Goal: Task Accomplishment & Management: Manage account settings

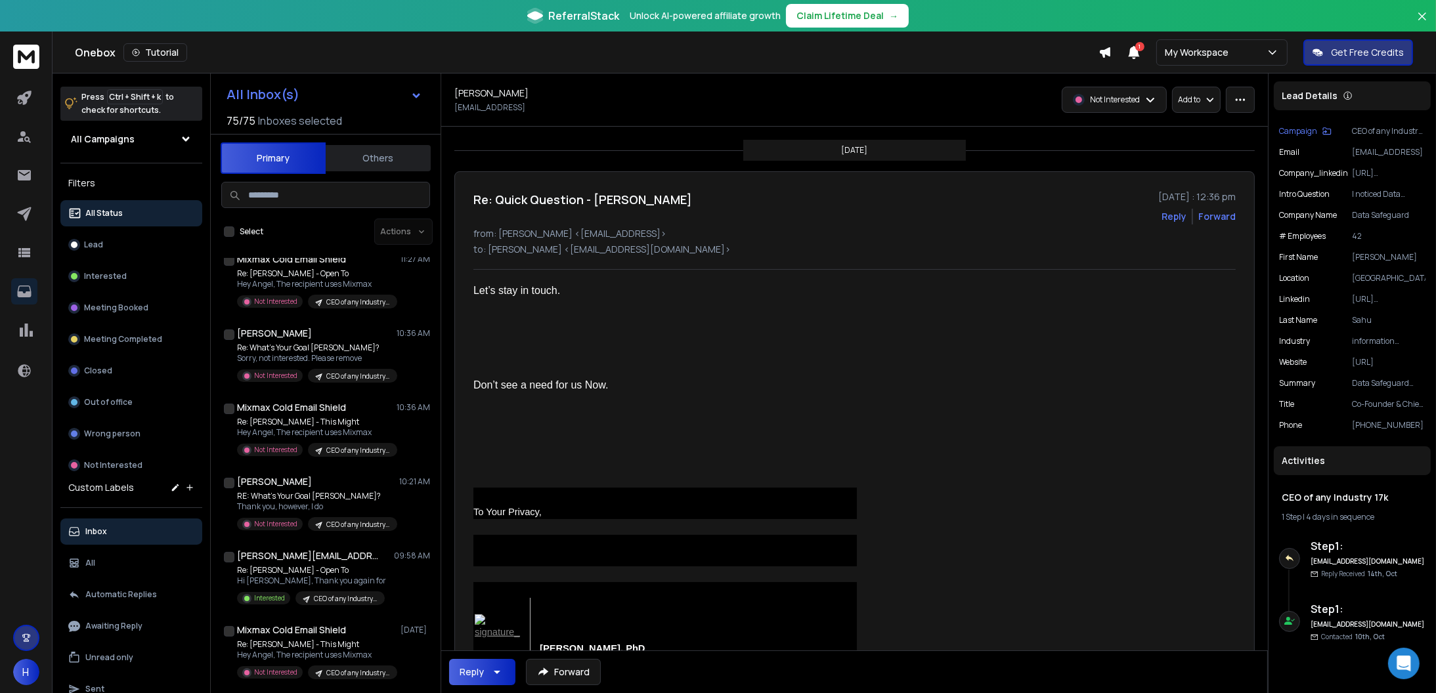
scroll to position [131, 0]
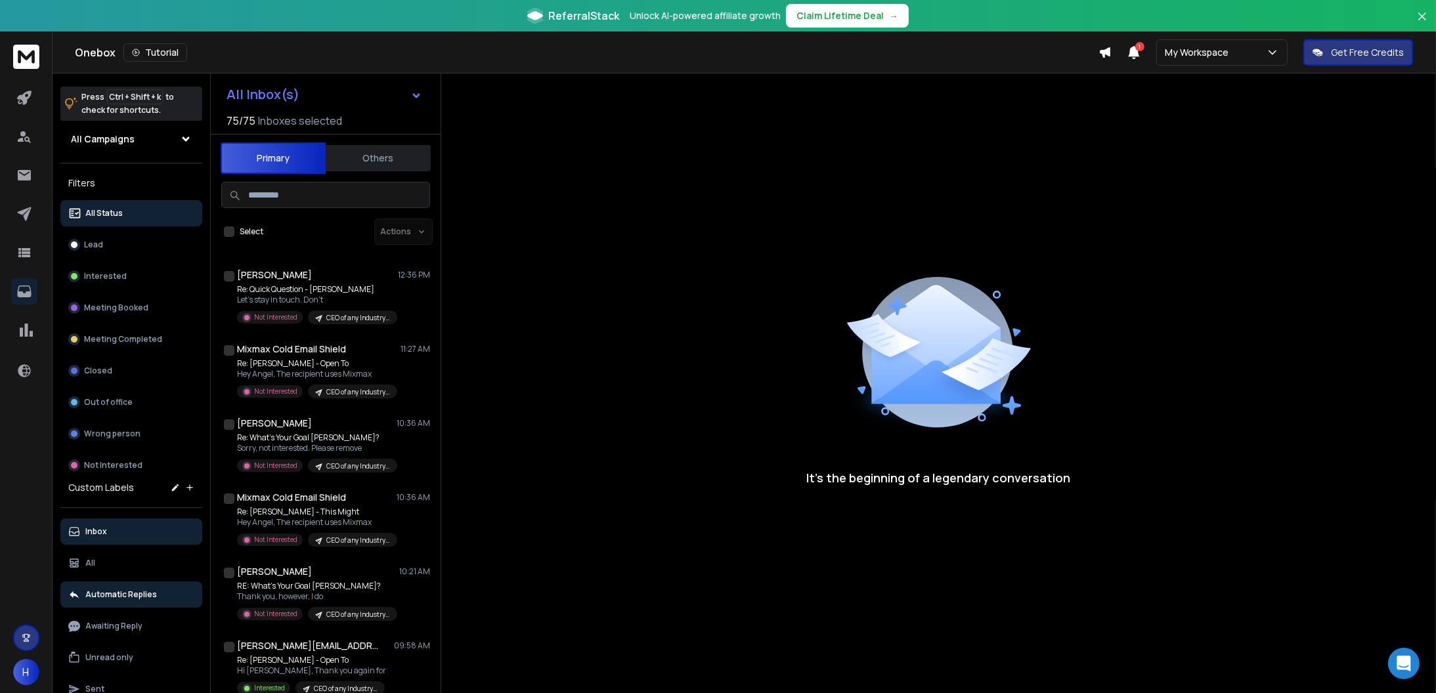
click at [147, 585] on button "Automatic Replies" at bounding box center [131, 595] width 142 height 26
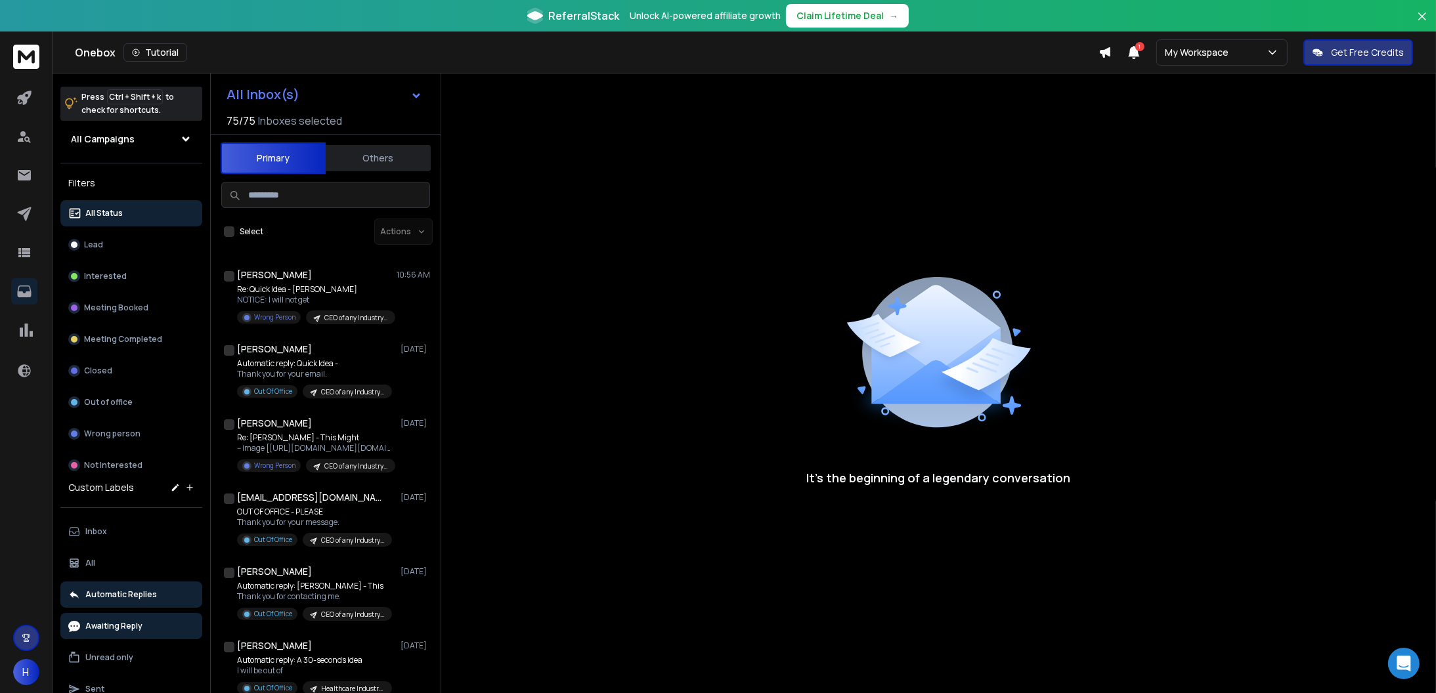
click at [129, 626] on p "Awaiting Reply" at bounding box center [113, 626] width 57 height 11
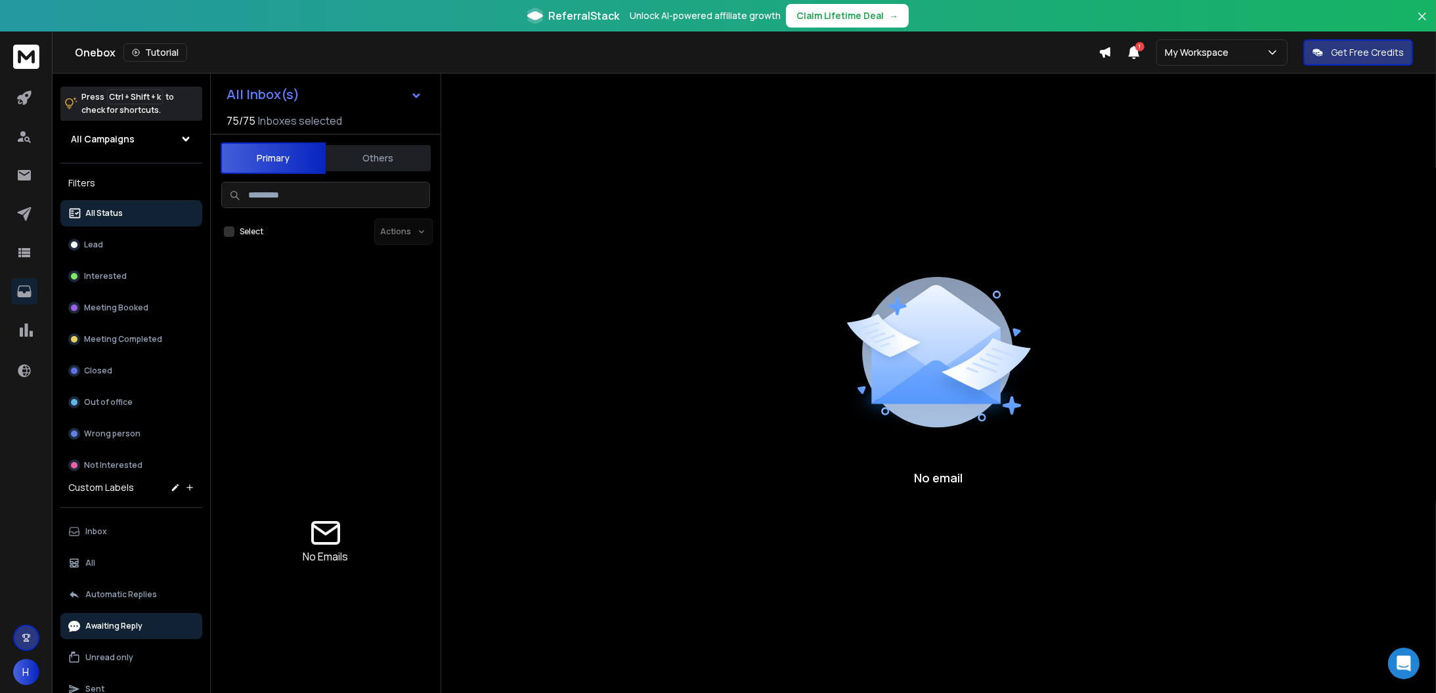
click at [135, 628] on p "Awaiting Reply" at bounding box center [113, 626] width 57 height 11
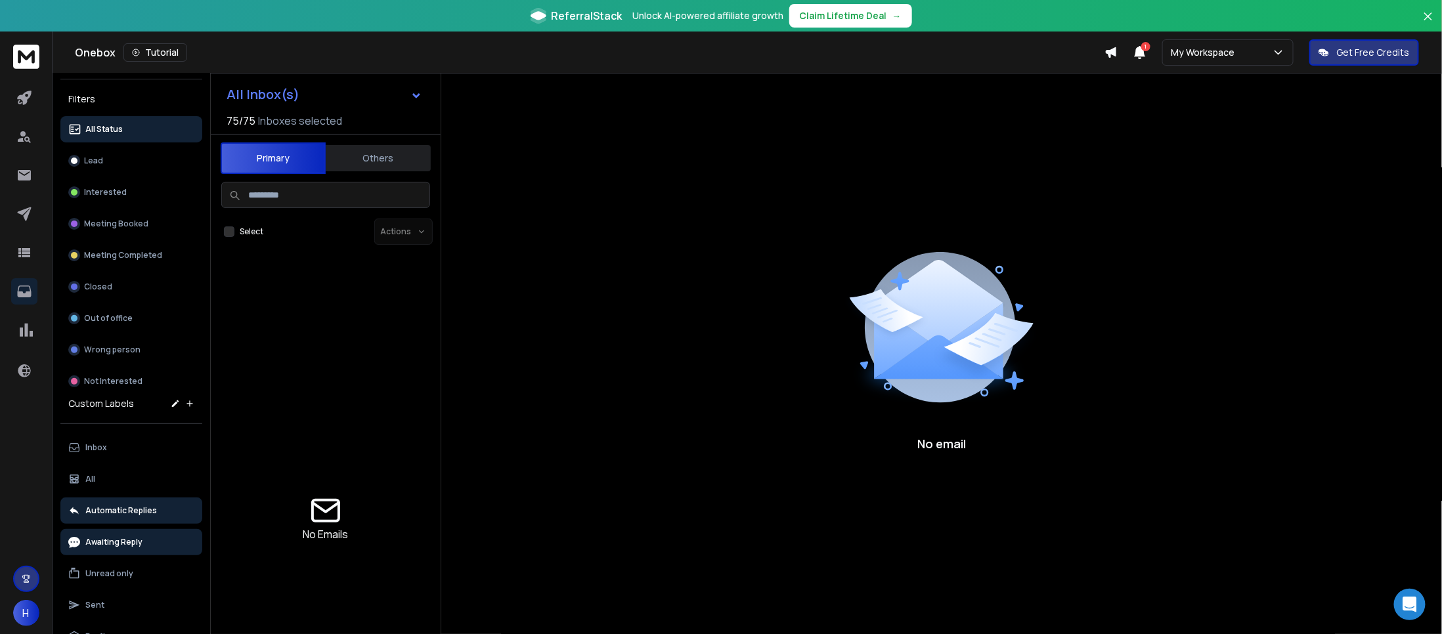
scroll to position [131, 0]
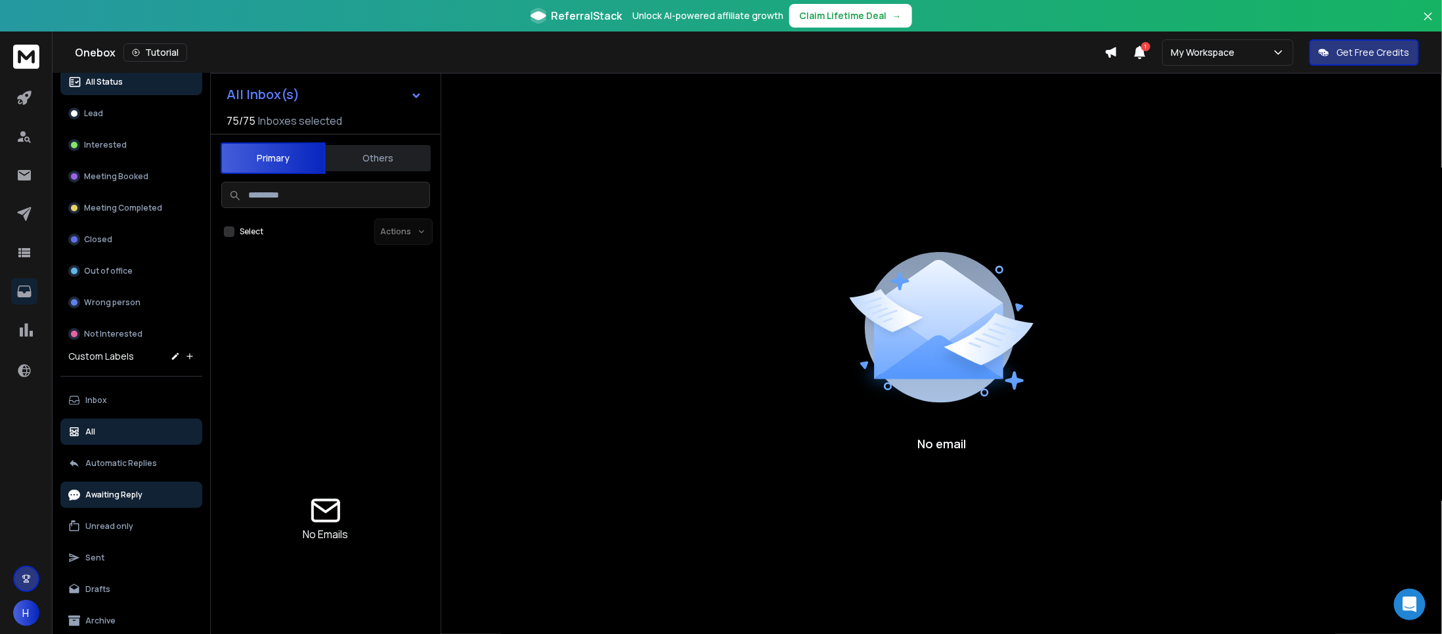
click at [140, 433] on button "All" at bounding box center [131, 432] width 142 height 26
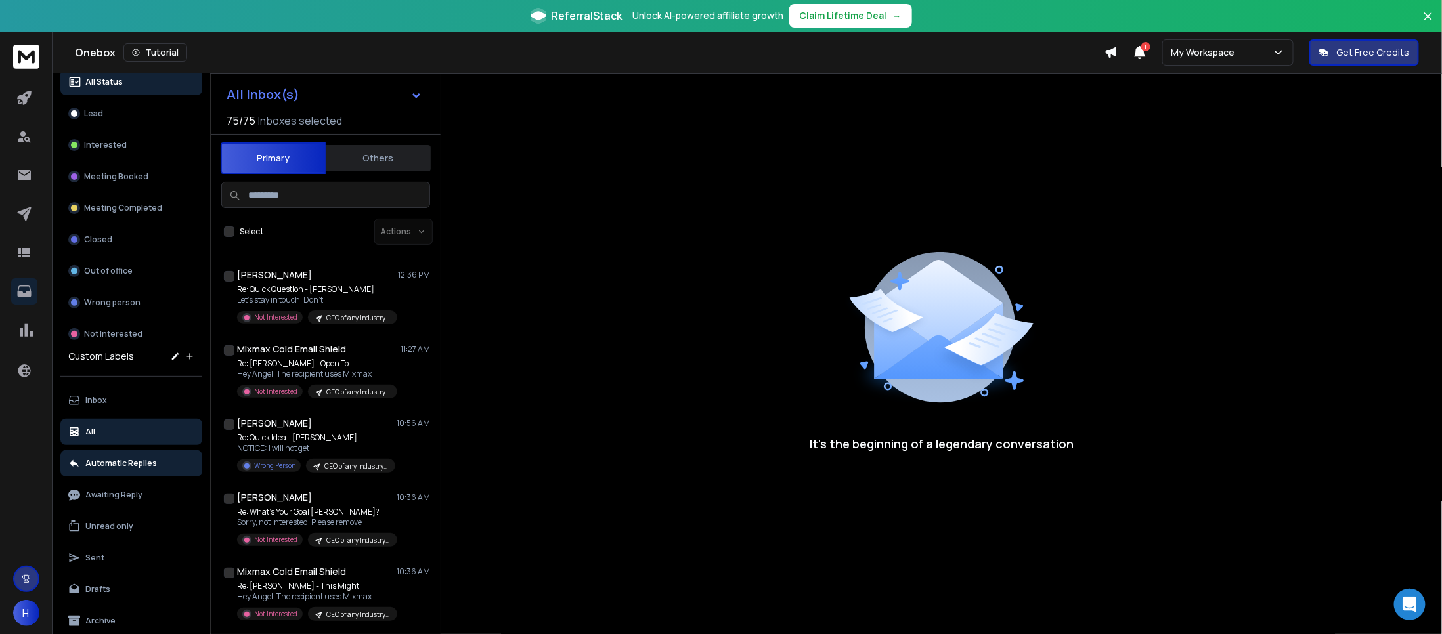
click at [145, 461] on p "Automatic Replies" at bounding box center [121, 463] width 72 height 11
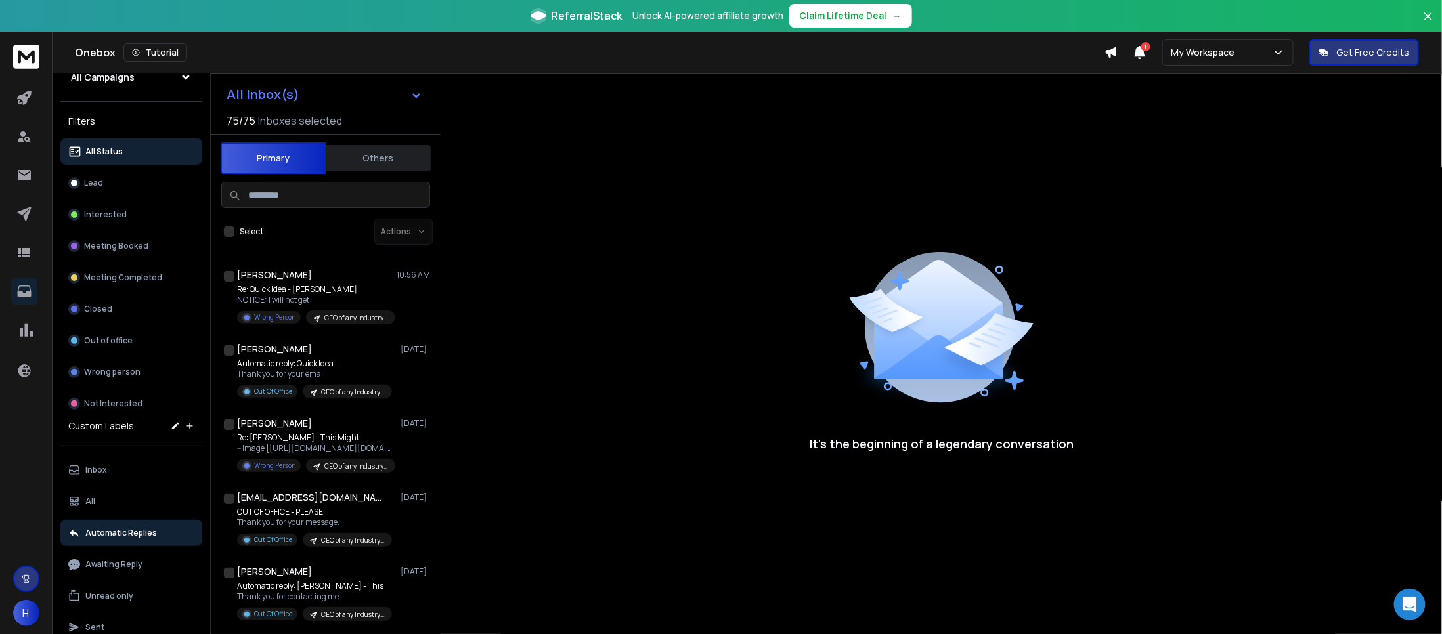
scroll to position [0, 0]
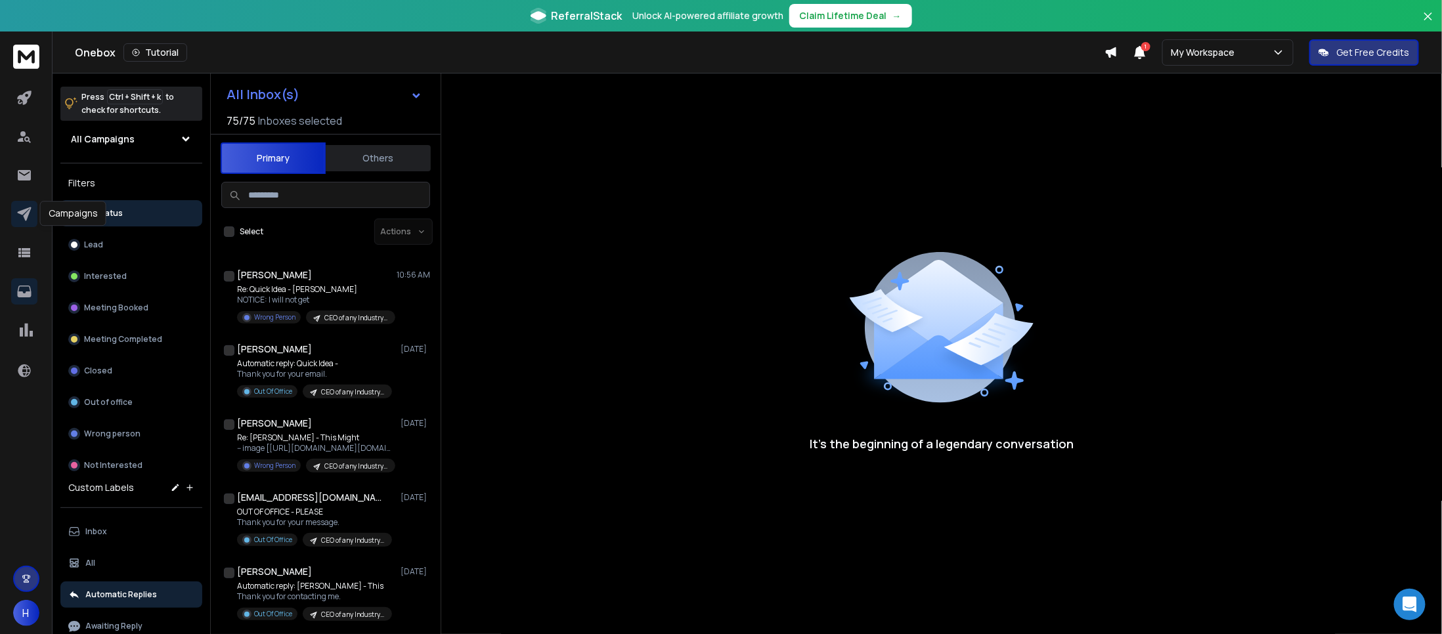
click at [30, 204] on link at bounding box center [24, 214] width 26 height 26
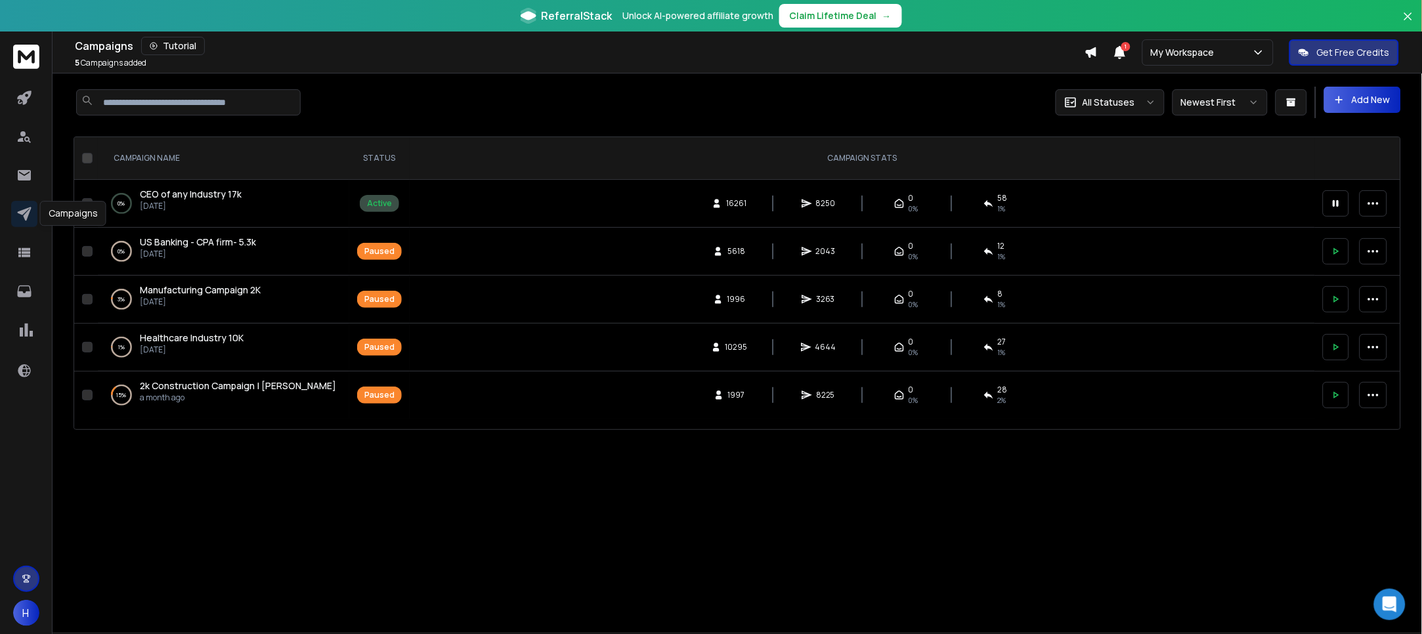
click at [371, 501] on div "Campaigns 5 Campaigns Added All Statuses Newest First Add New CAMPAIGN NAME STA…" at bounding box center [737, 404] width 1327 height 634
click at [22, 173] on icon at bounding box center [24, 175] width 16 height 16
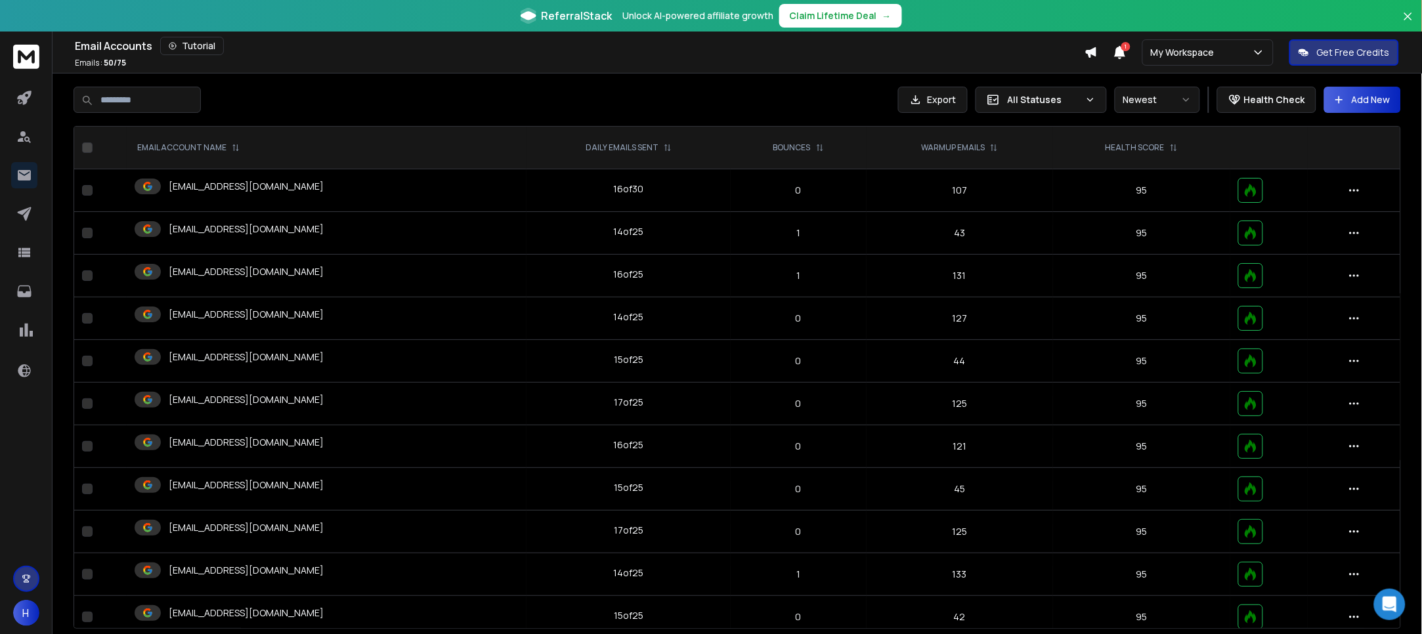
click at [1331, 189] on button at bounding box center [1354, 190] width 77 height 22
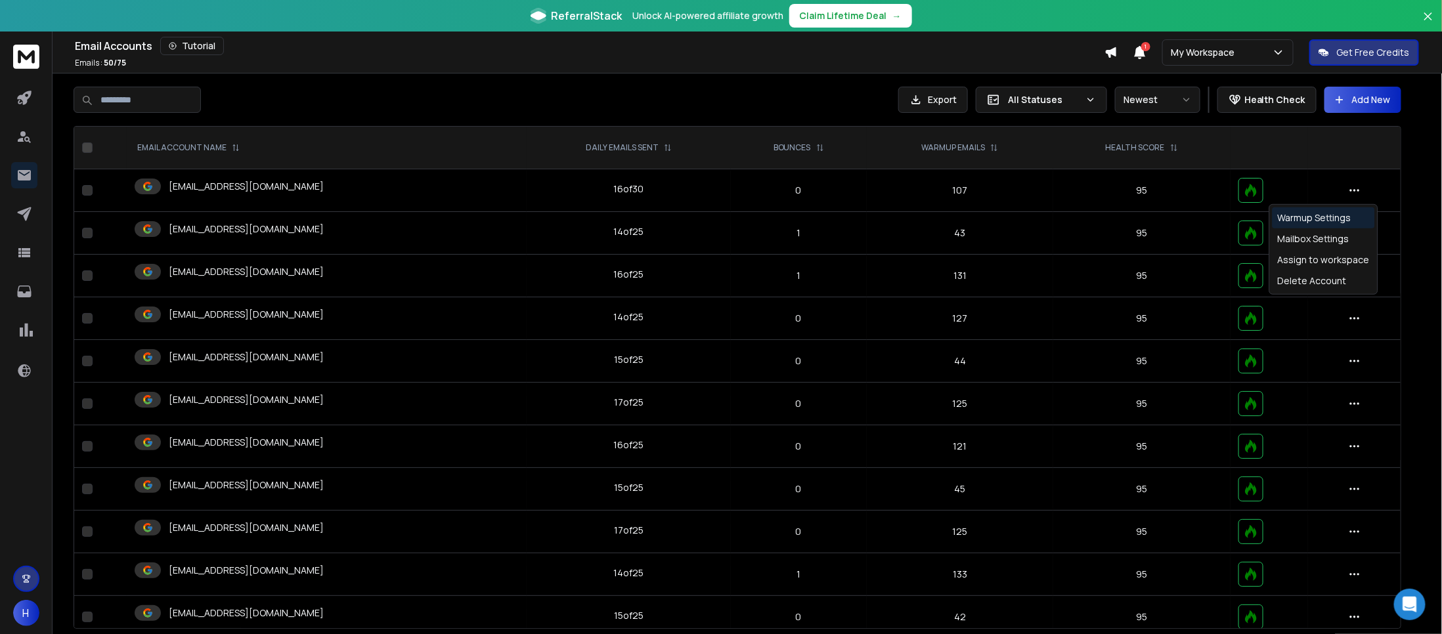
click at [1305, 215] on div "Warmup Settings" at bounding box center [1323, 217] width 102 height 21
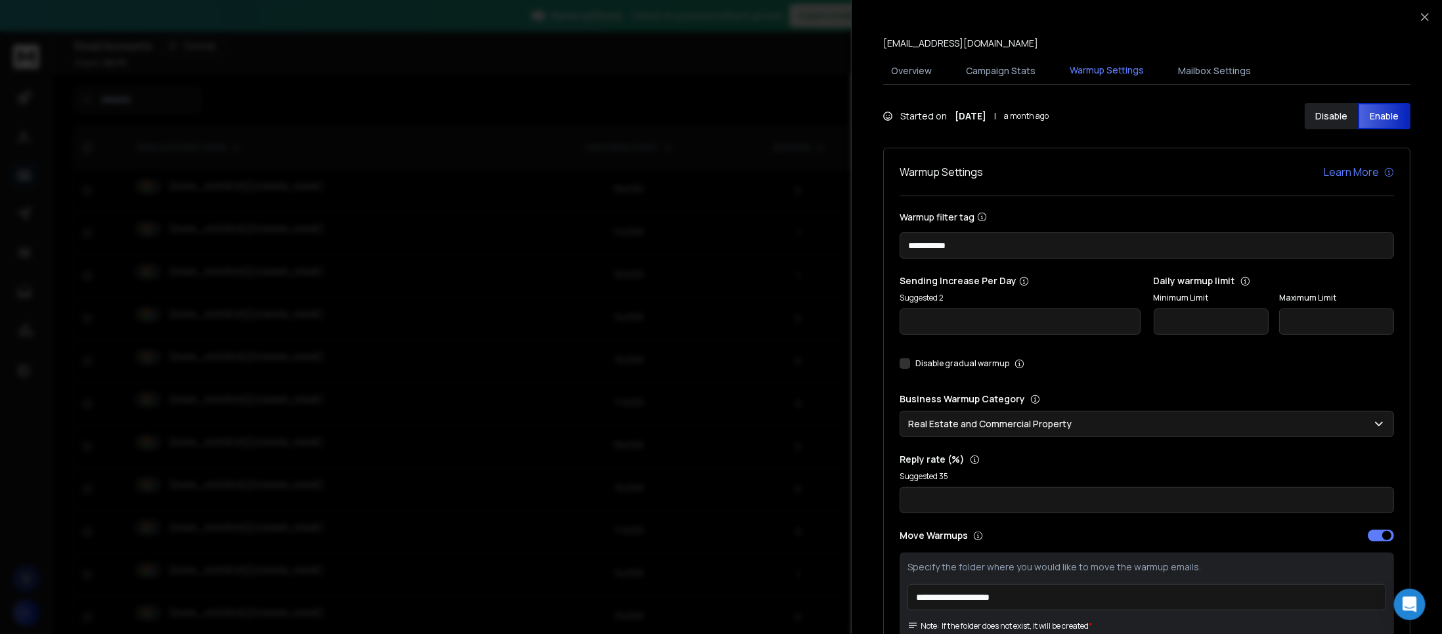
click at [1208, 62] on button "Mailbox Settings" at bounding box center [1214, 70] width 89 height 29
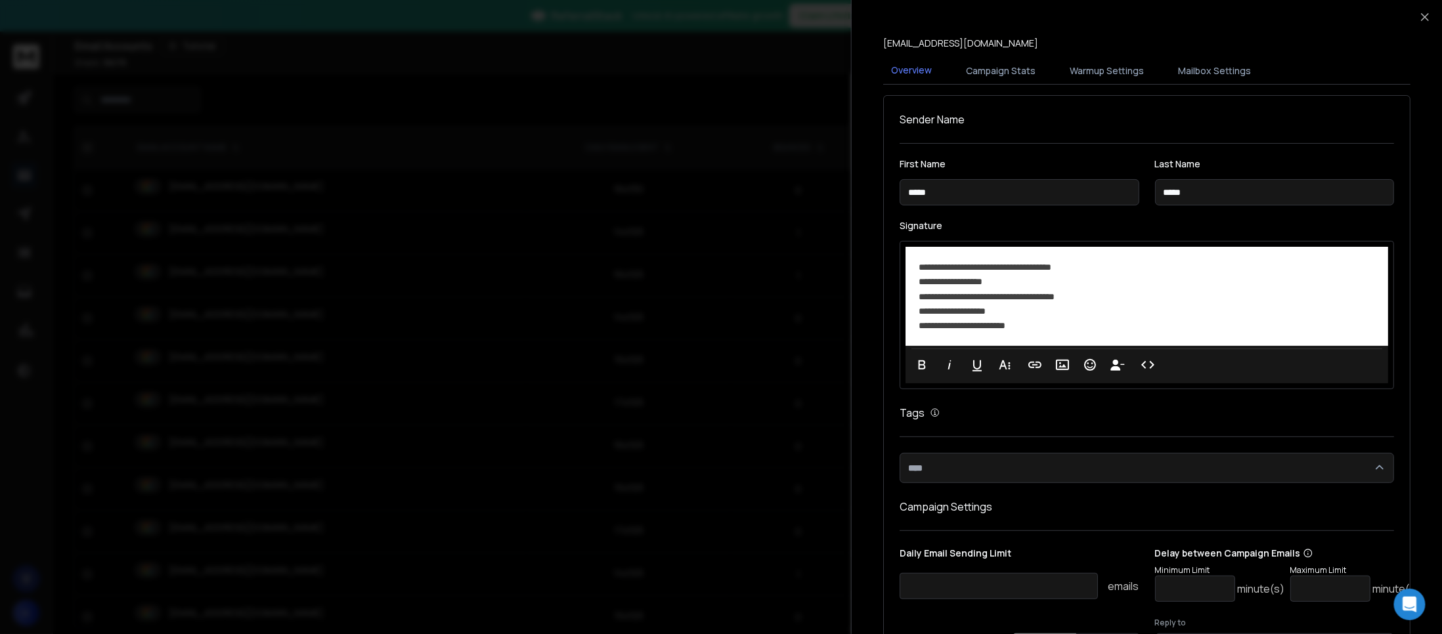
click at [752, 54] on div at bounding box center [721, 317] width 1442 height 634
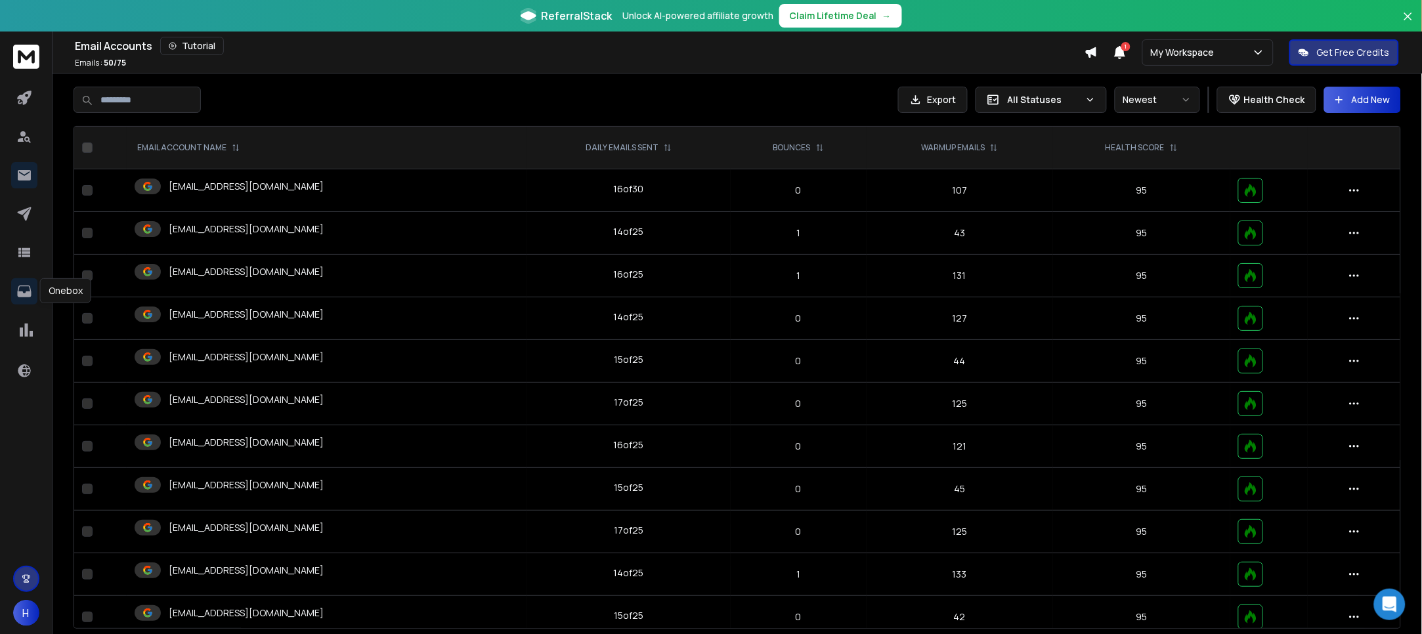
click at [22, 291] on icon at bounding box center [24, 292] width 16 height 16
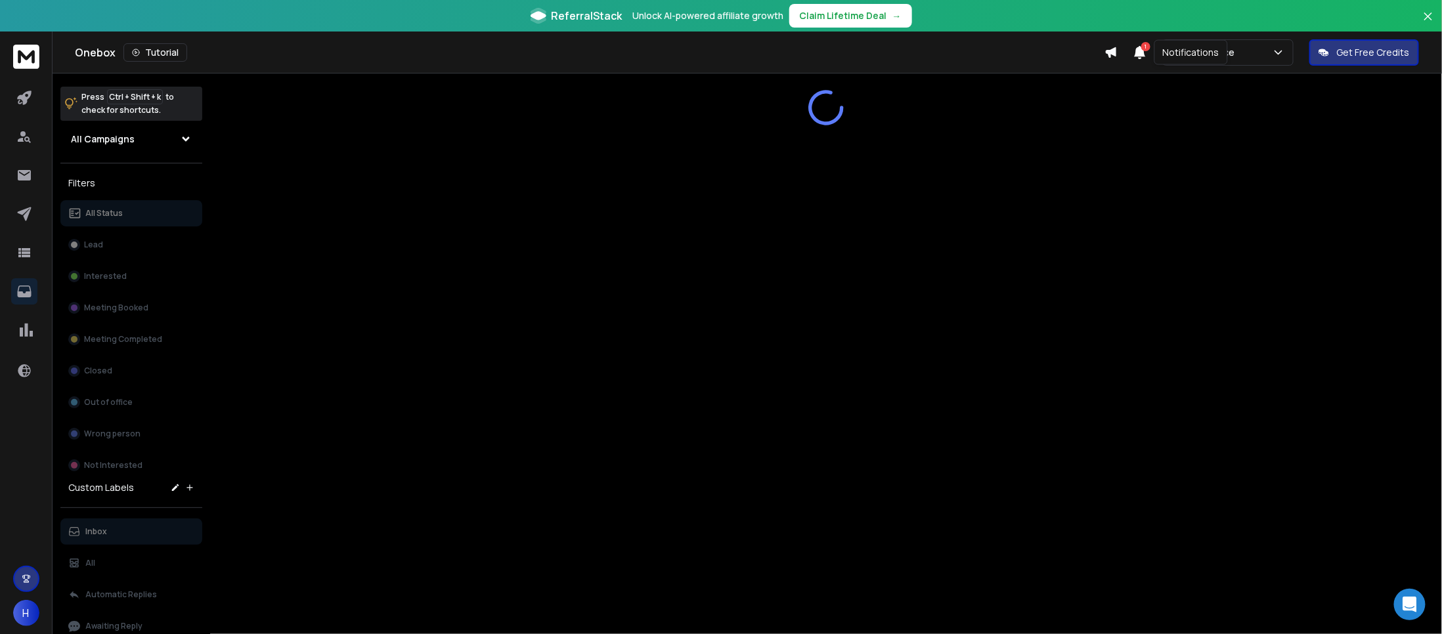
click at [1142, 52] on icon at bounding box center [1140, 51] width 12 height 13
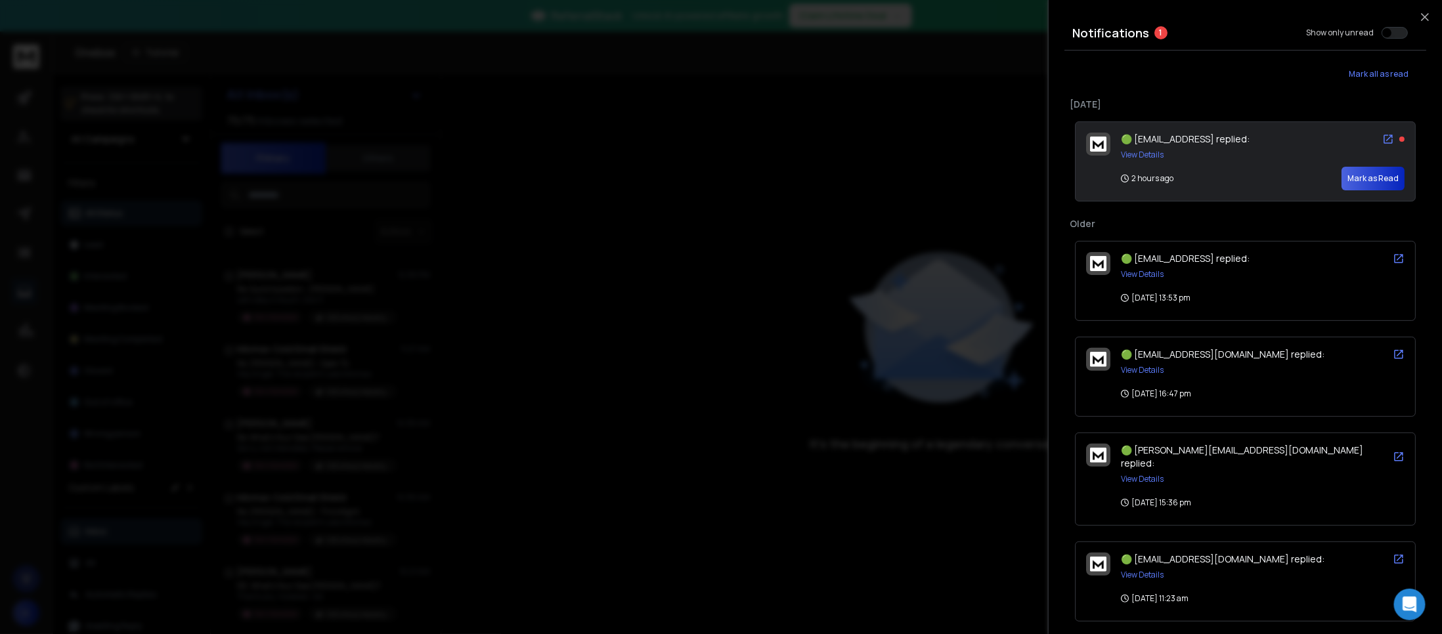
click at [1378, 173] on button "Mark as Read" at bounding box center [1372, 179] width 63 height 24
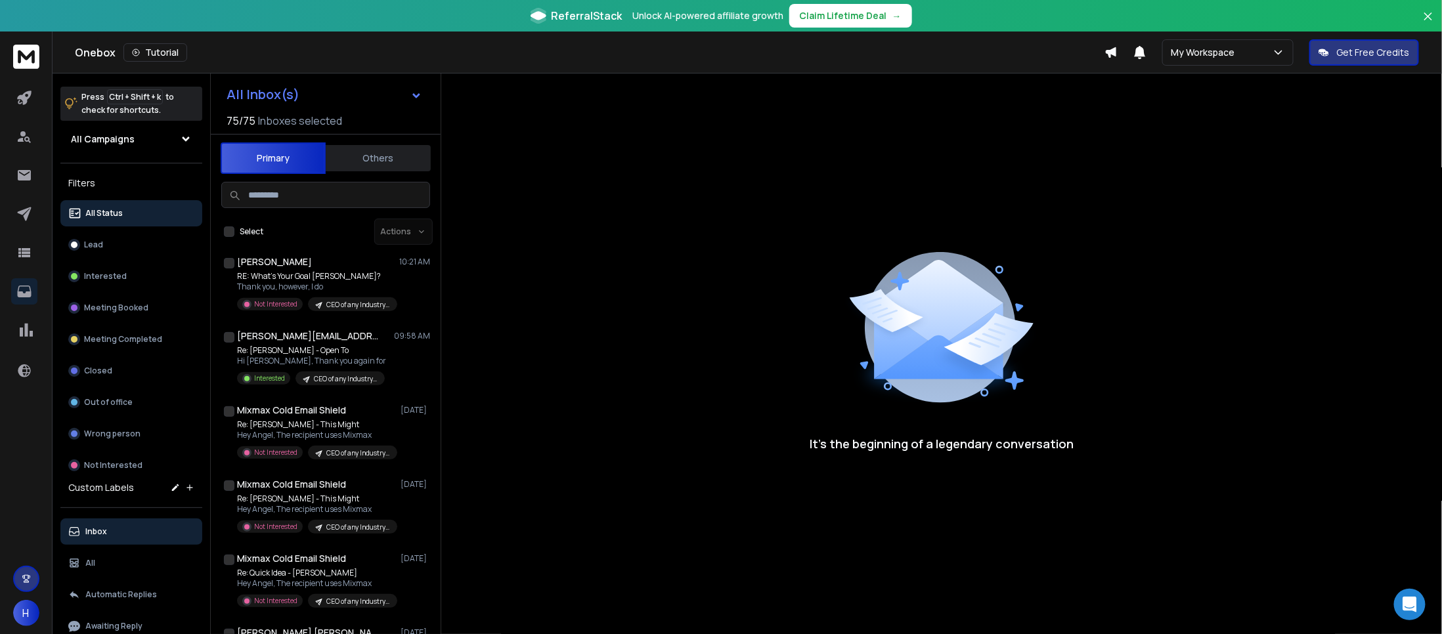
scroll to position [263, 0]
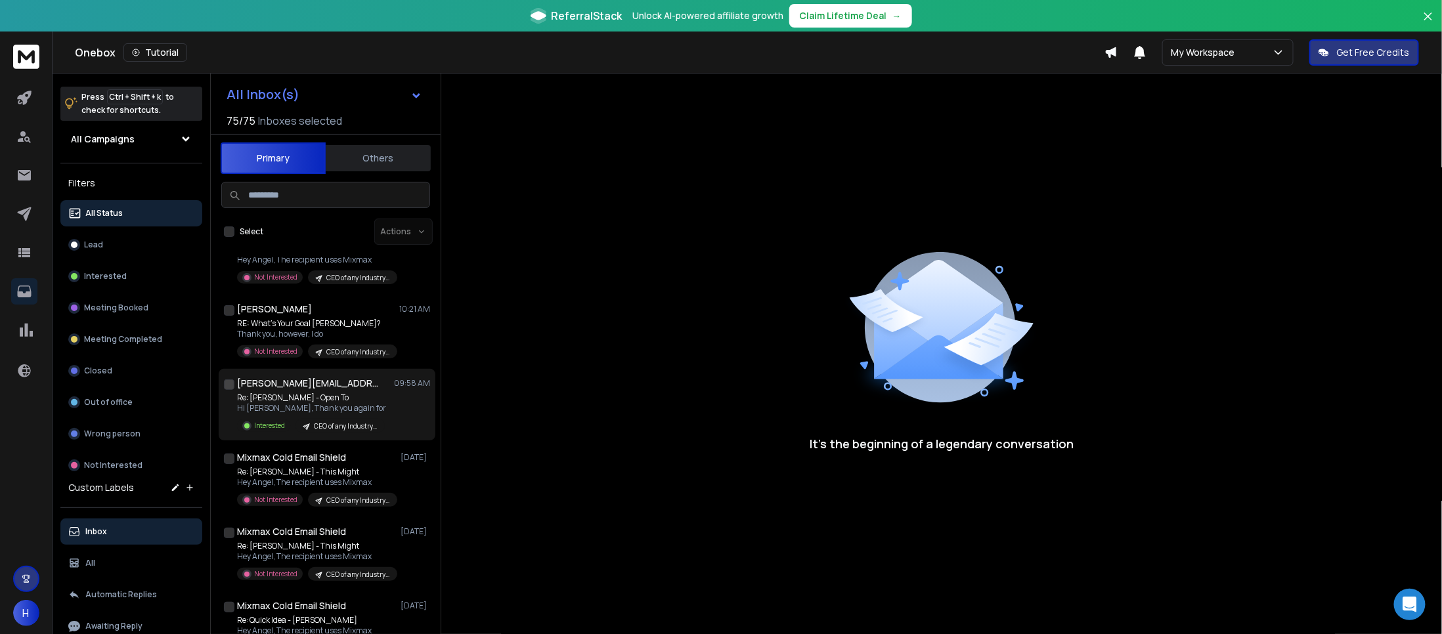
click at [400, 398] on div "Re: [PERSON_NAME] - Open To Hi [PERSON_NAME], Thank you again for Interested CE…" at bounding box center [333, 413] width 193 height 40
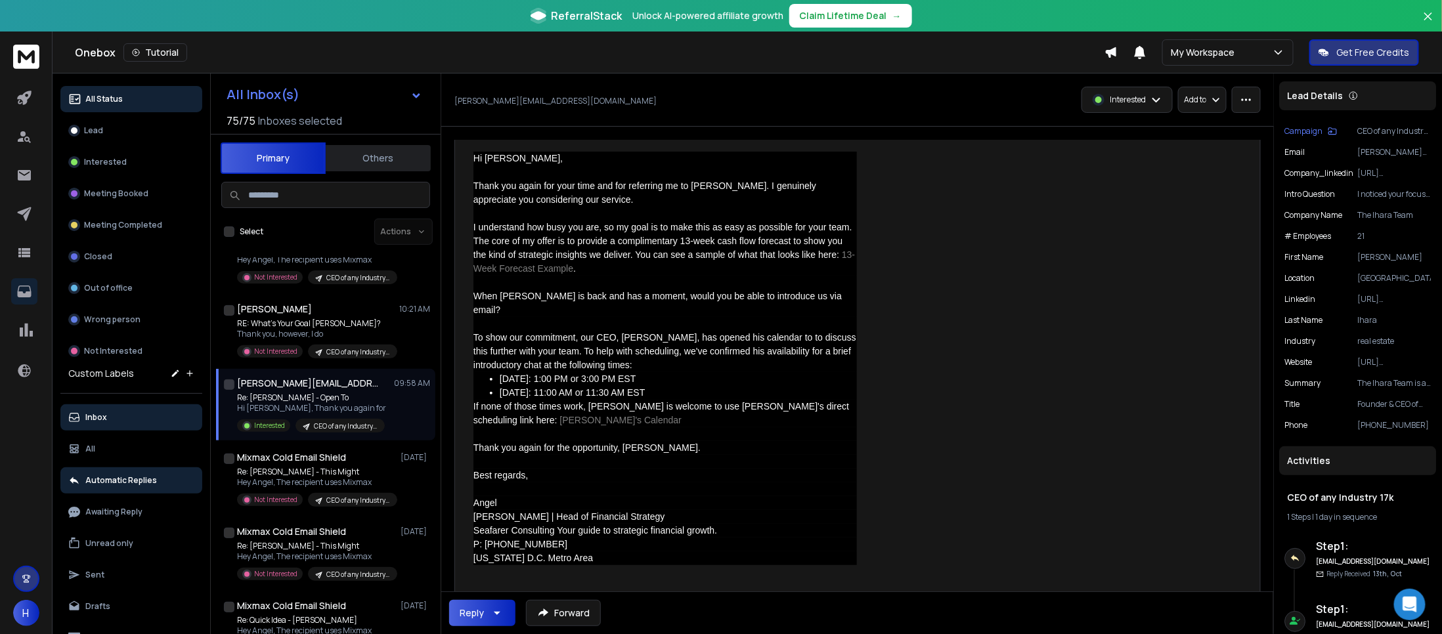
scroll to position [160, 0]
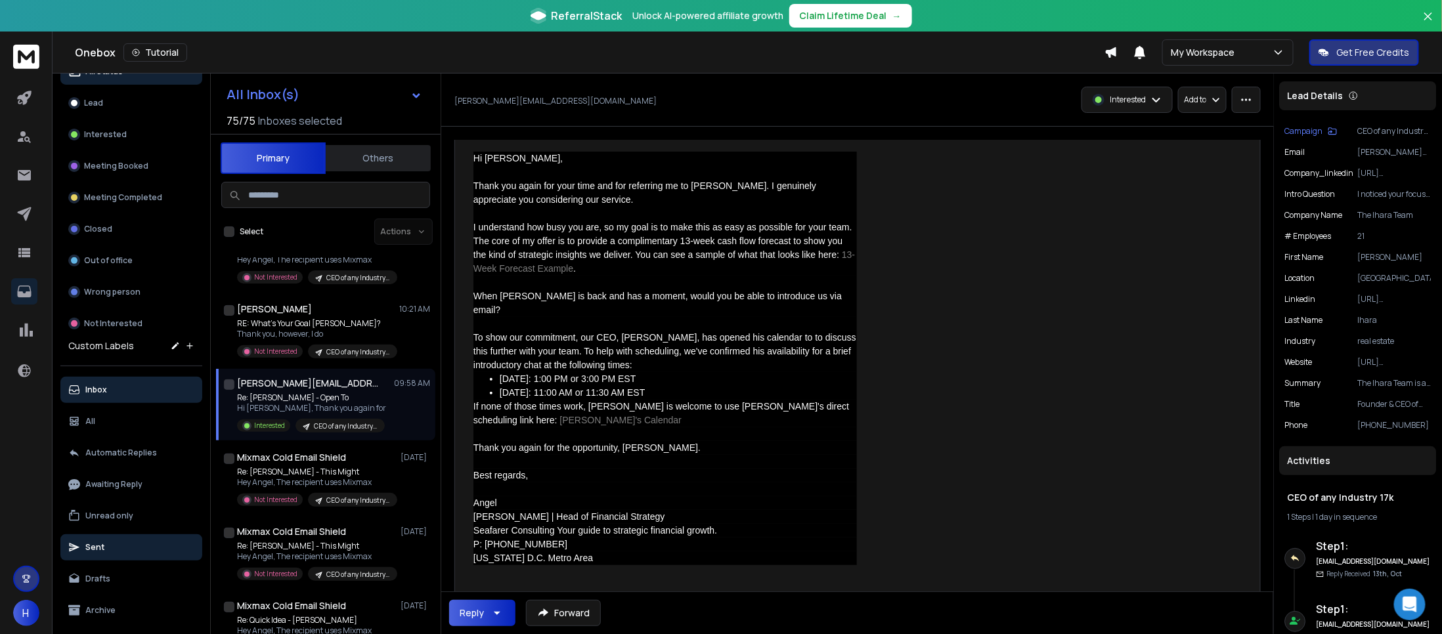
click at [133, 534] on button "Sent" at bounding box center [131, 547] width 142 height 26
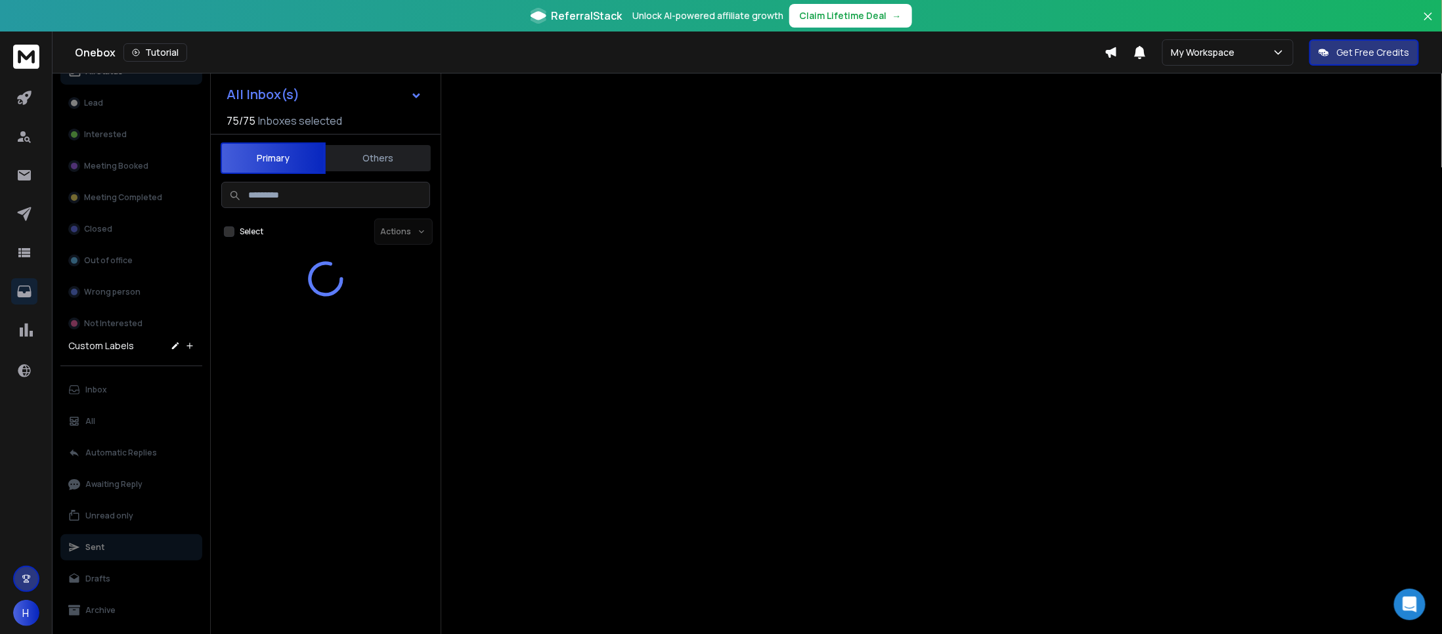
scroll to position [0, 0]
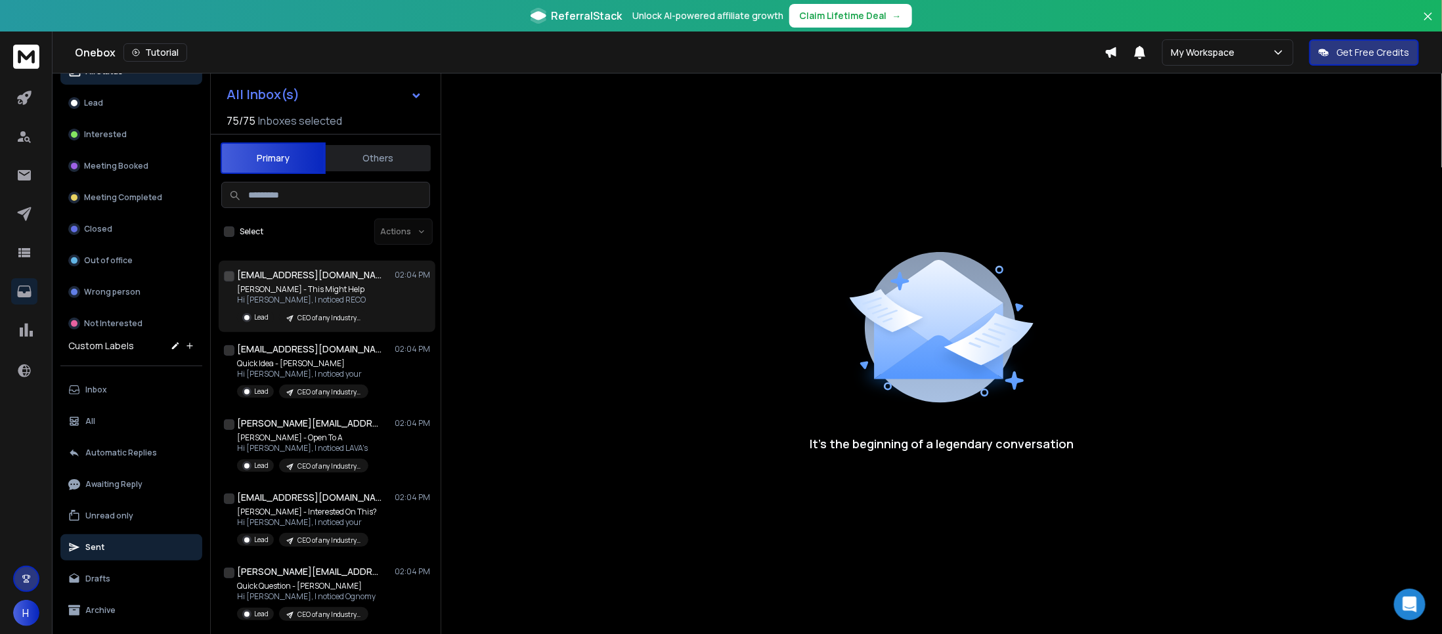
click at [402, 274] on p "02:04 PM" at bounding box center [412, 275] width 35 height 11
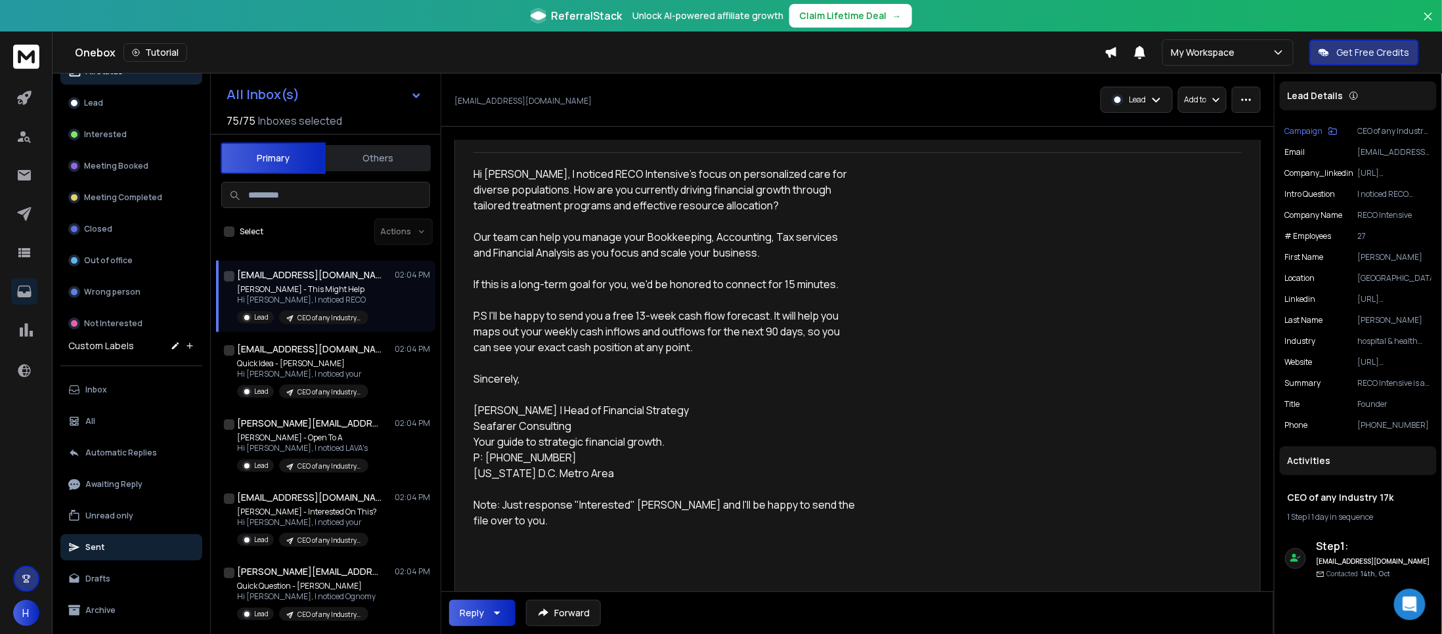
scroll to position [192, 0]
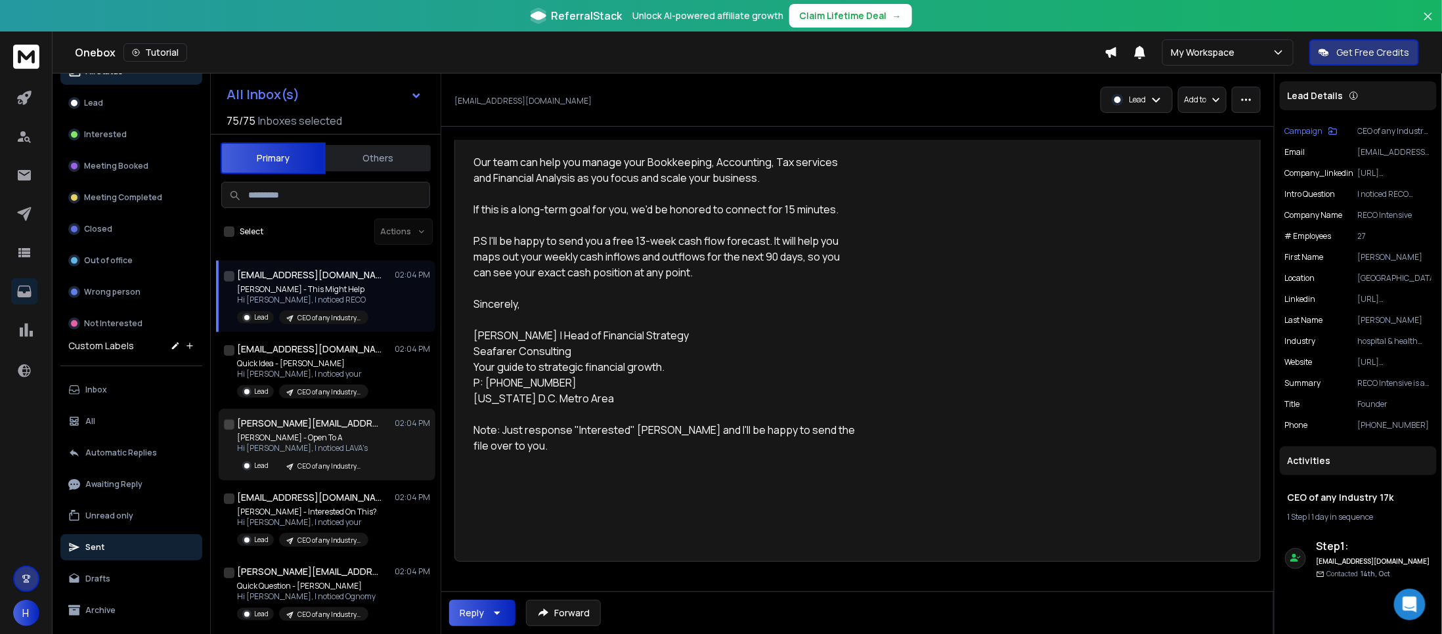
click at [352, 433] on p "[PERSON_NAME] - Open To A" at bounding box center [302, 438] width 131 height 11
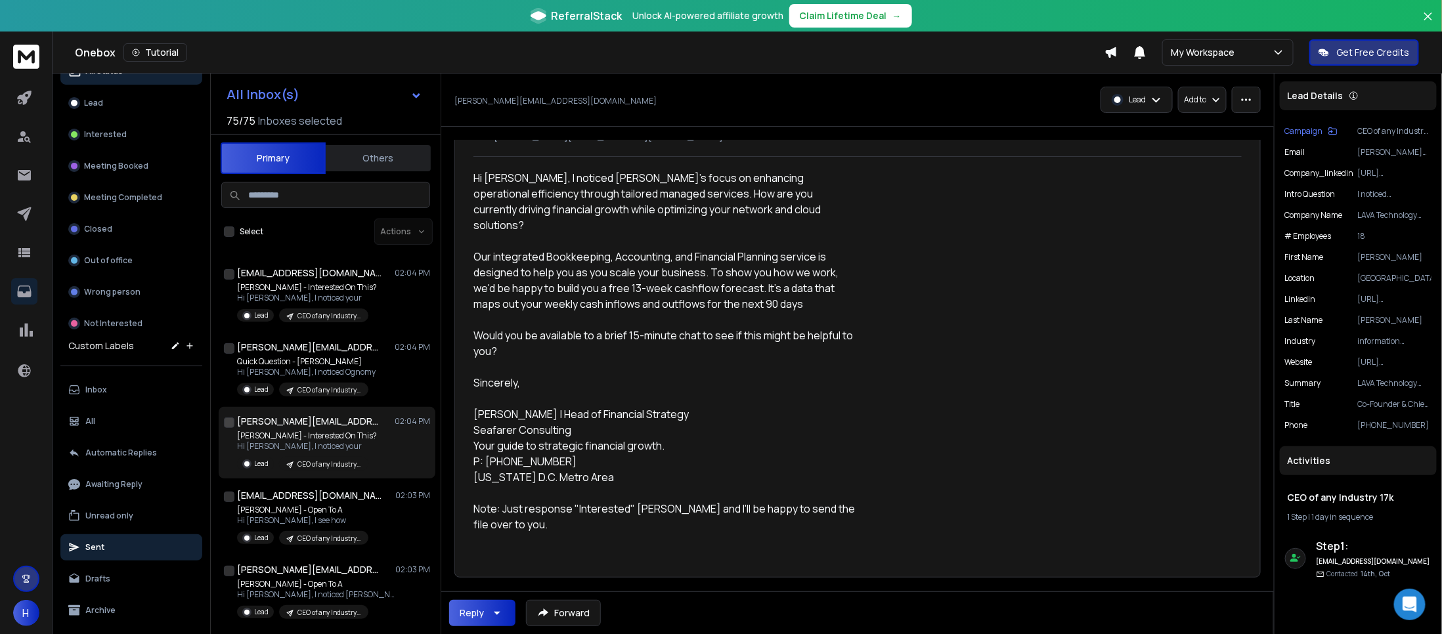
scroll to position [394, 0]
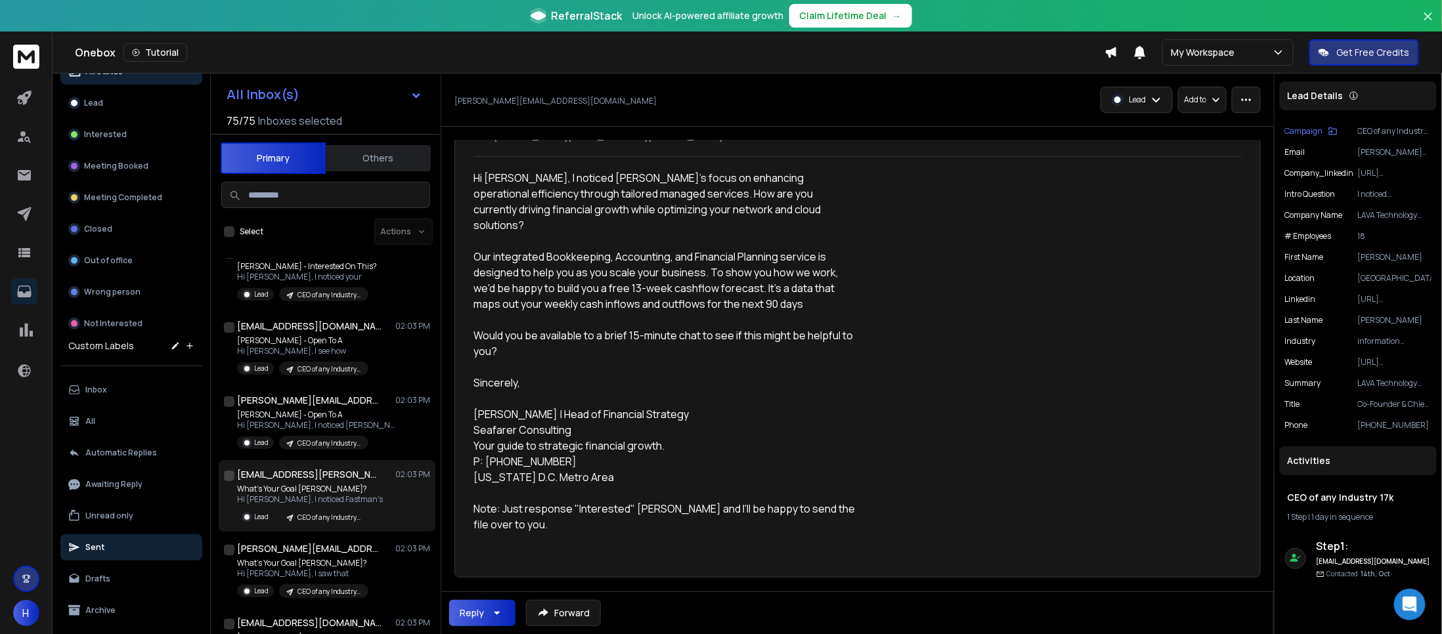
click at [355, 503] on p "Hi [PERSON_NAME], I noticed Fastman's" at bounding box center [310, 499] width 146 height 11
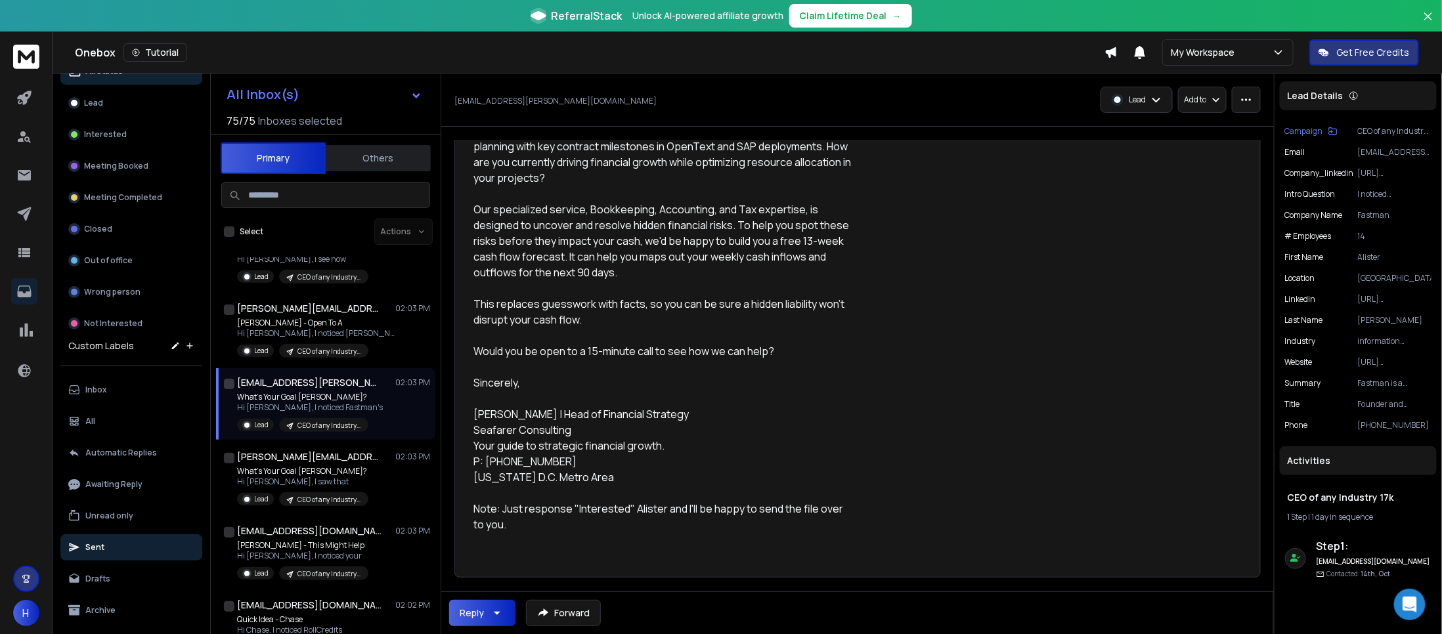
scroll to position [656, 0]
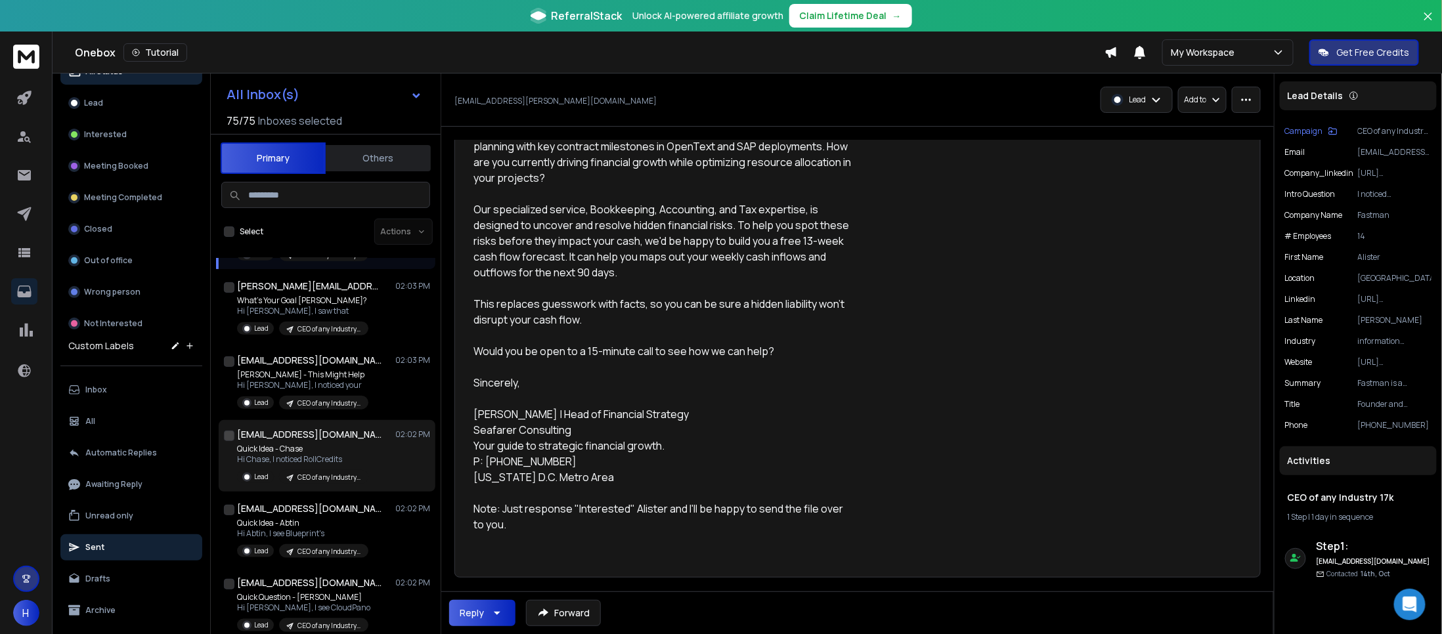
click at [364, 465] on div "Quick Idea - [PERSON_NAME] Hi [PERSON_NAME], I noticed RollCredits Lead CEO of …" at bounding box center [302, 464] width 131 height 40
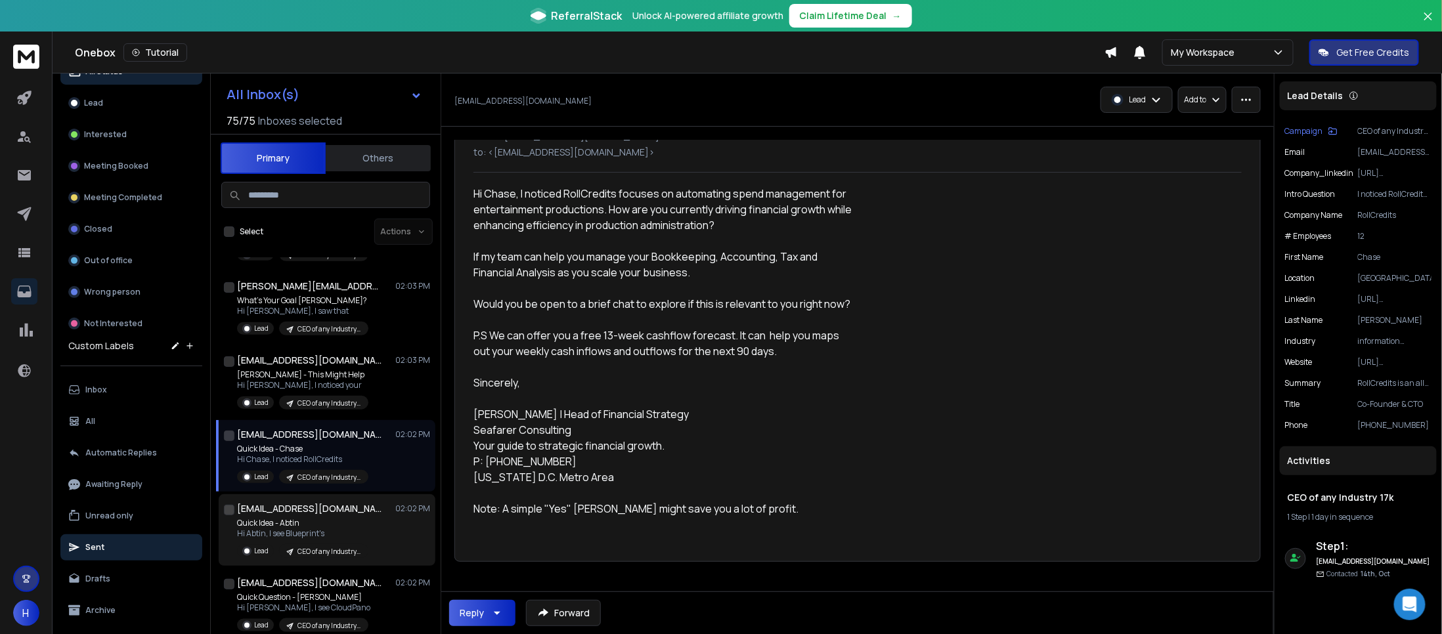
scroll to position [788, 0]
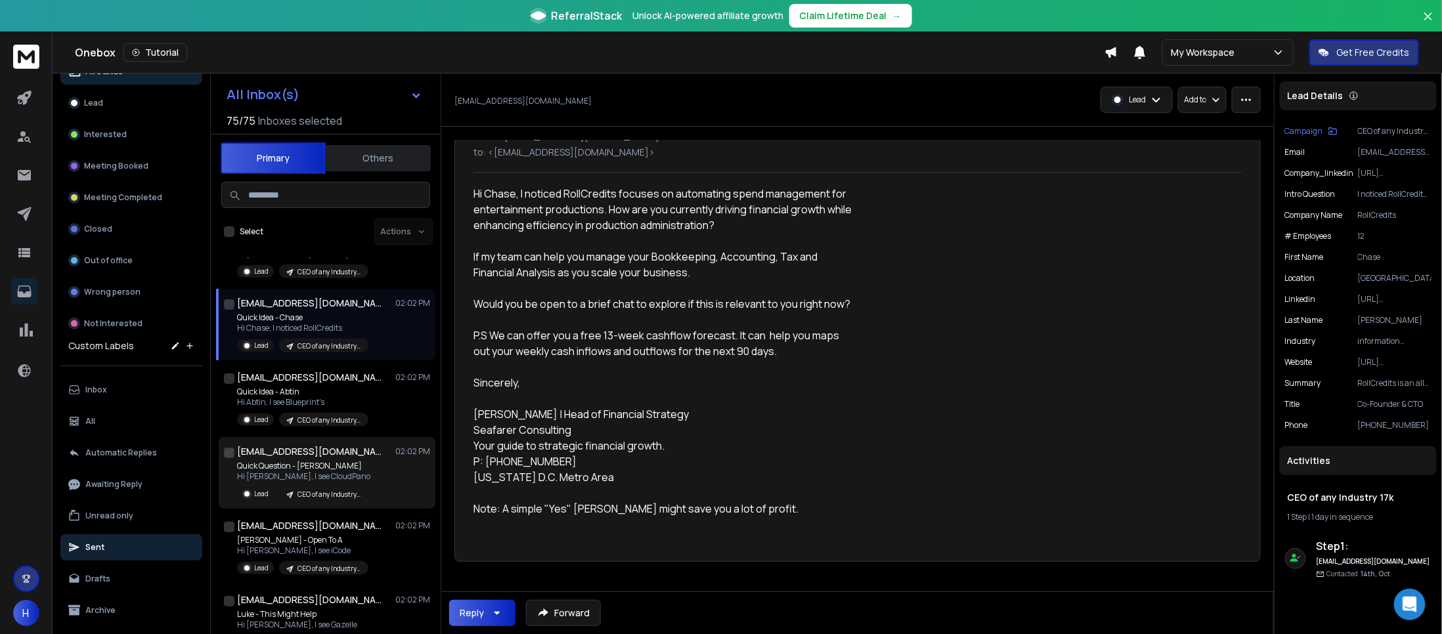
click at [387, 474] on div "Quick Question - [PERSON_NAME] Hi [PERSON_NAME], I see CloudPano Lead CEO of an…" at bounding box center [333, 481] width 193 height 40
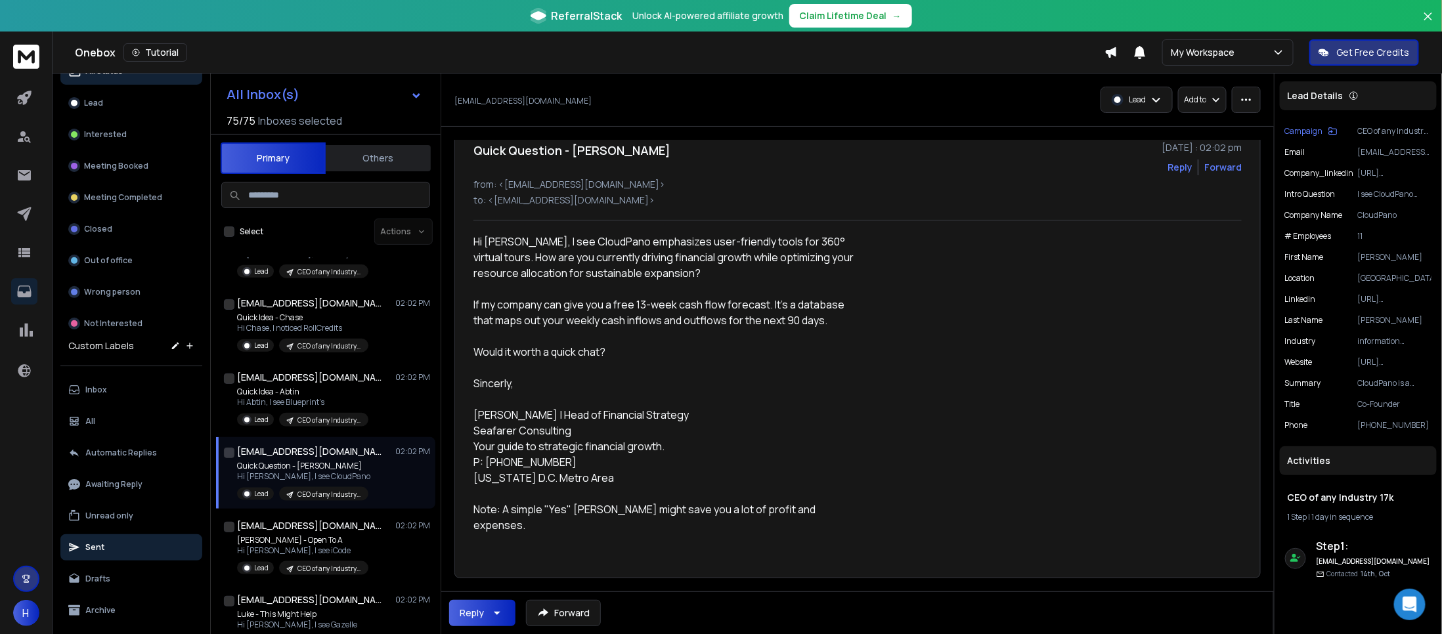
scroll to position [50, 0]
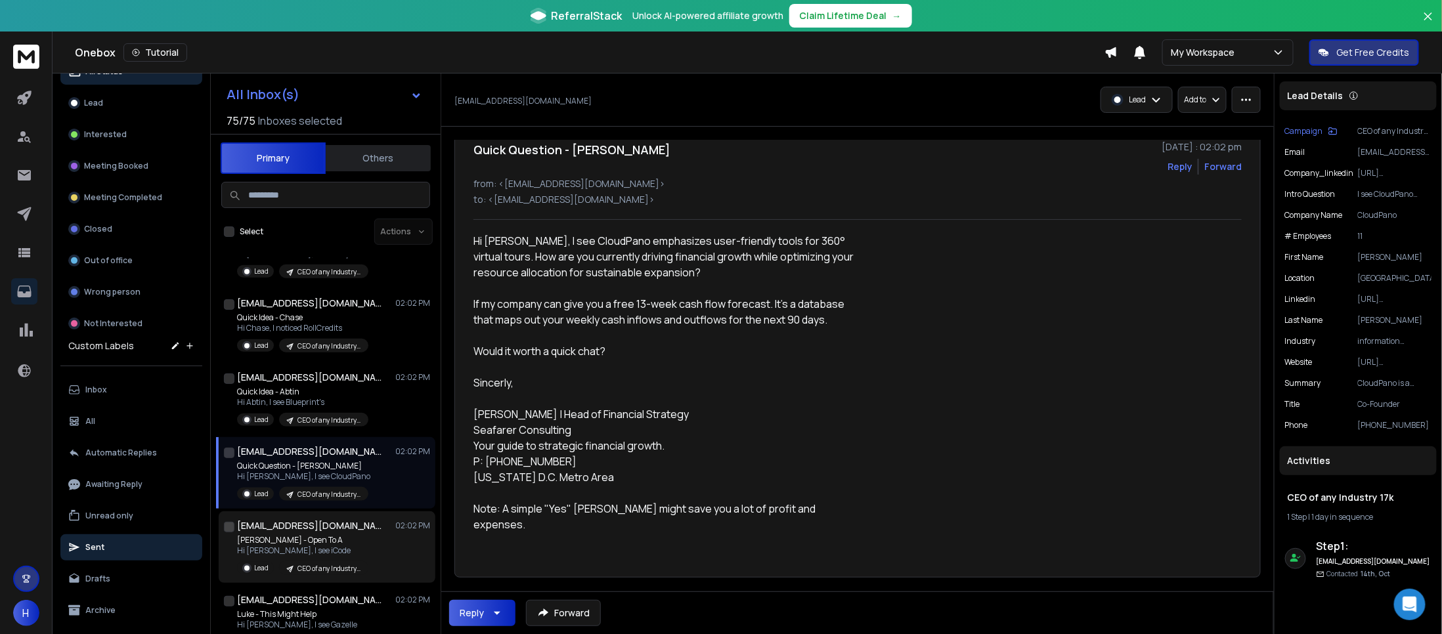
click at [338, 516] on div "[EMAIL_ADDRESS][DOMAIN_NAME] 02:02 PM [PERSON_NAME] - Open To A Hi [PERSON_NAME…" at bounding box center [327, 547] width 217 height 72
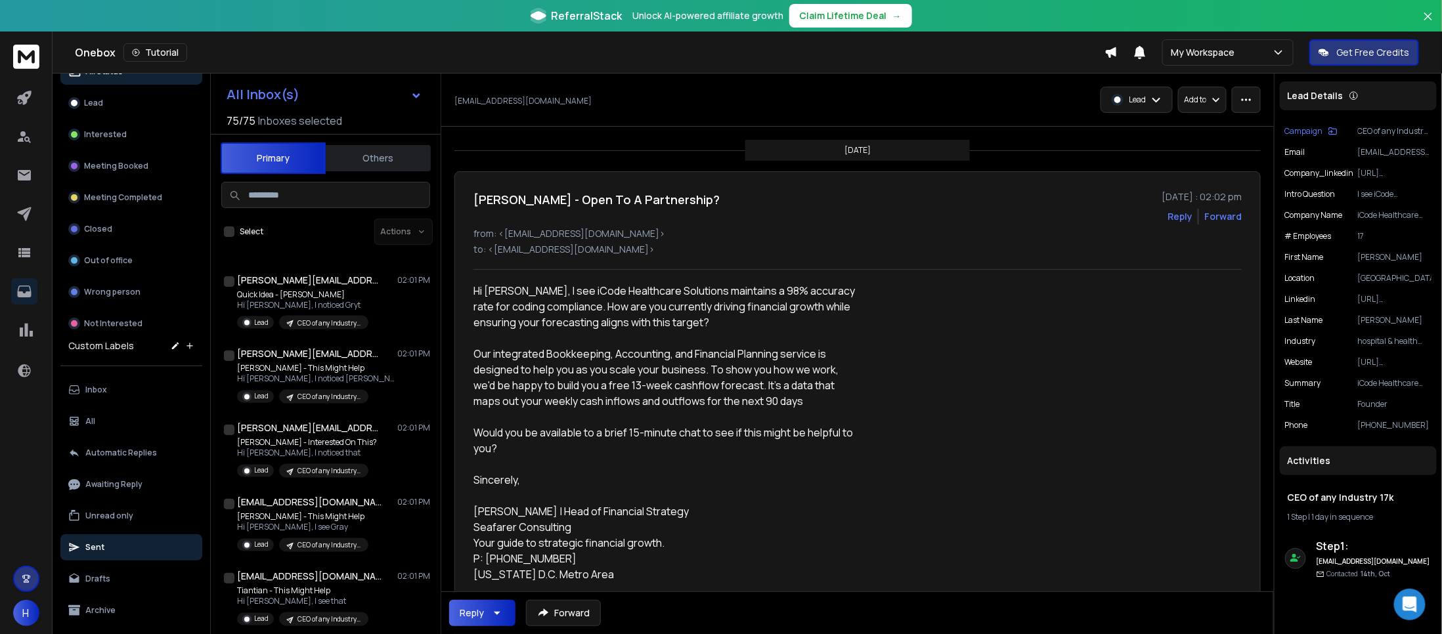
scroll to position [113, 0]
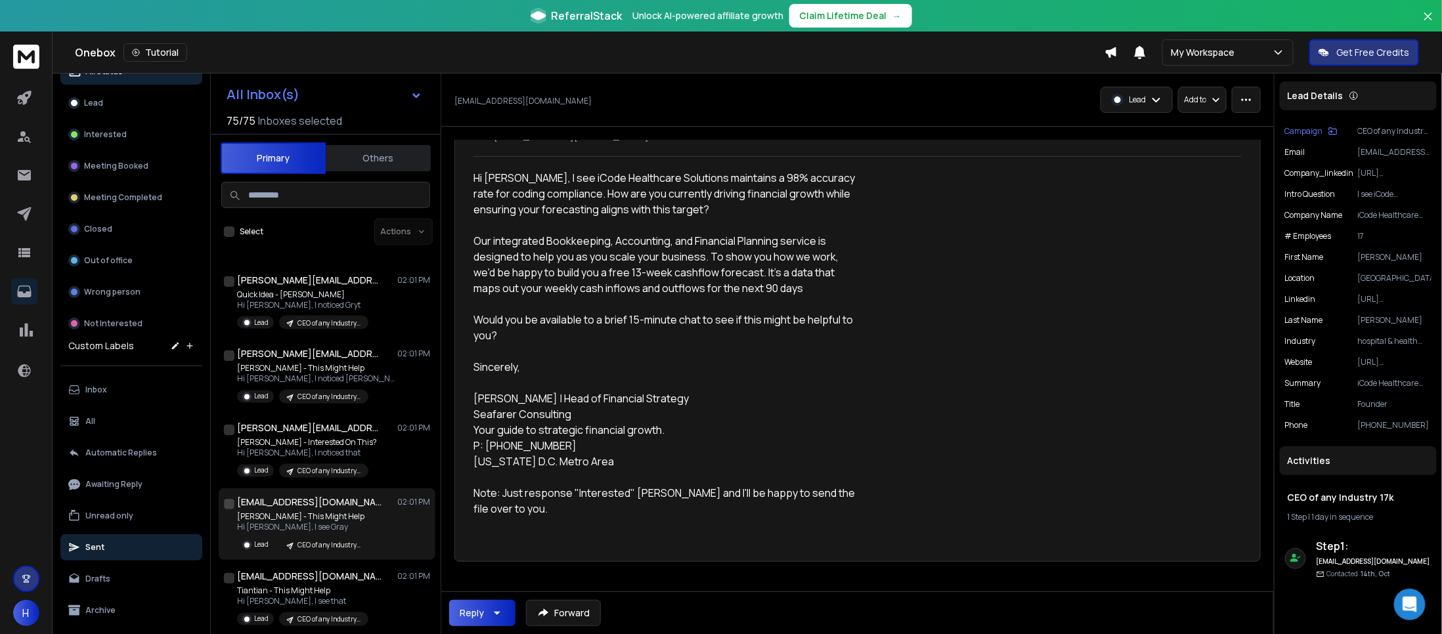
click at [379, 519] on div "[PERSON_NAME] - This Might Help Hi [PERSON_NAME], I see Gray Lead CEO of any In…" at bounding box center [333, 532] width 193 height 40
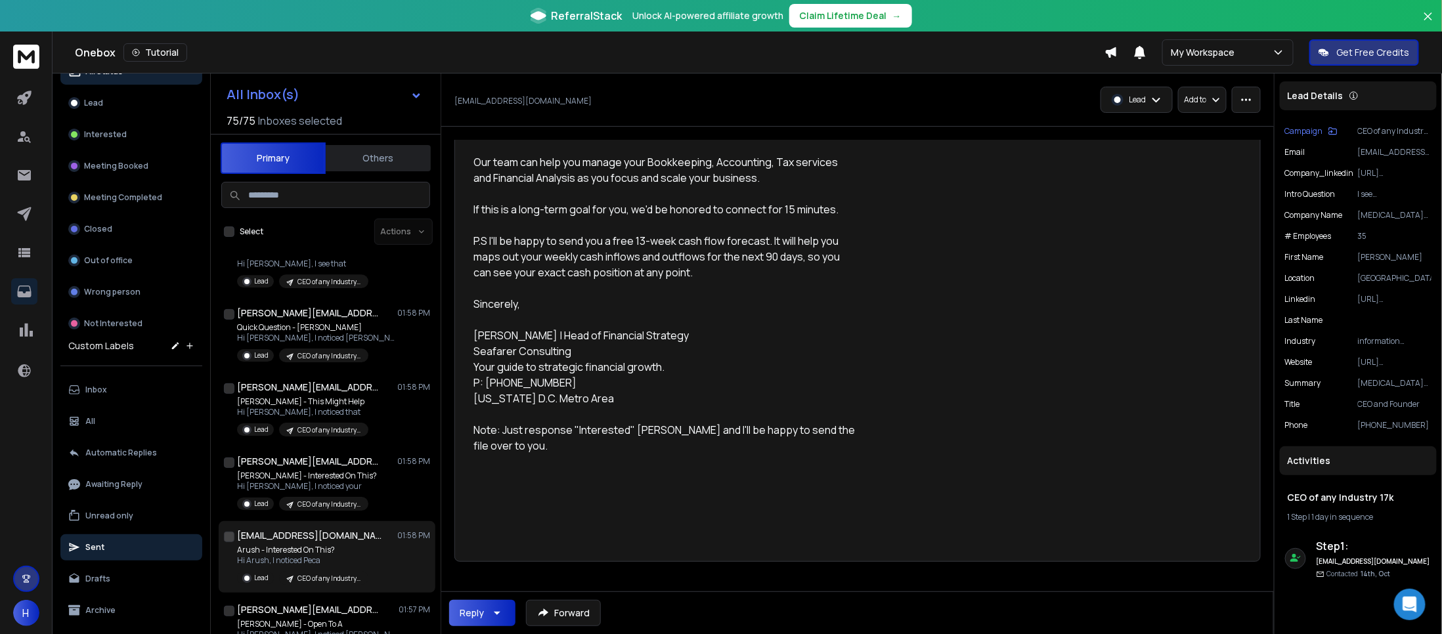
scroll to position [2232, 0]
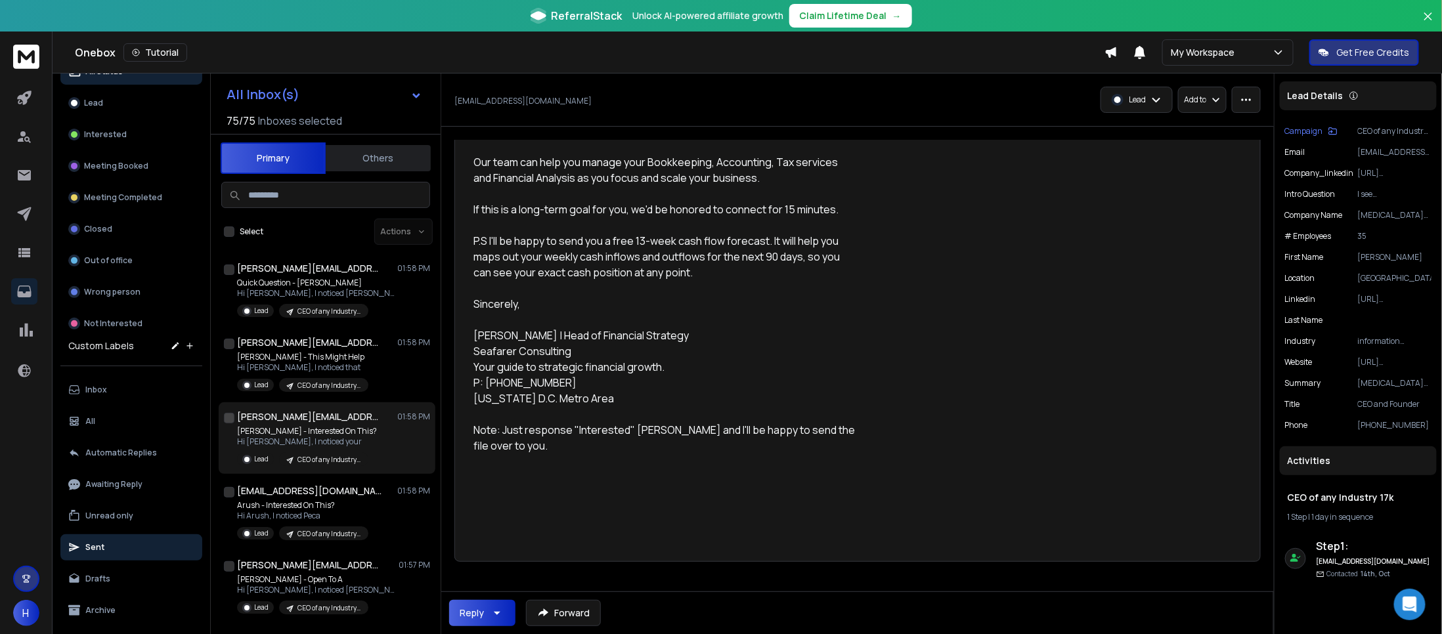
click at [364, 453] on div "CEO of any Industry 17k" at bounding box center [323, 459] width 89 height 14
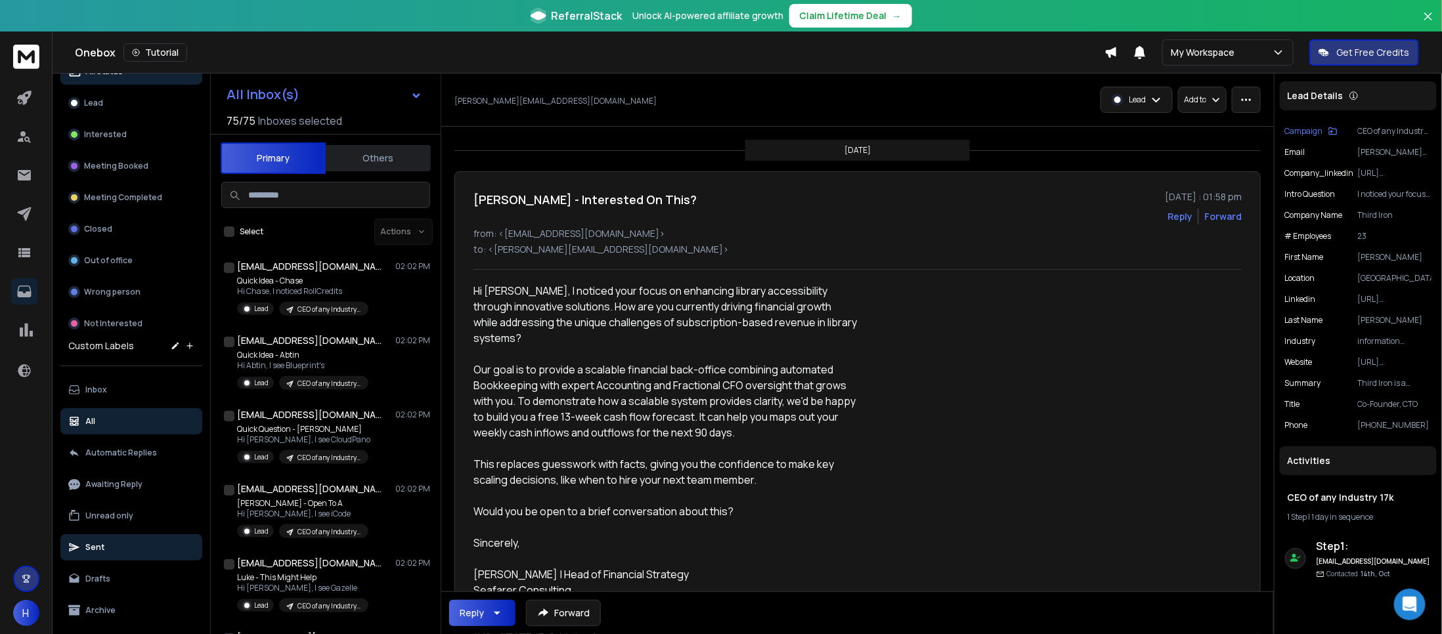
scroll to position [788, 0]
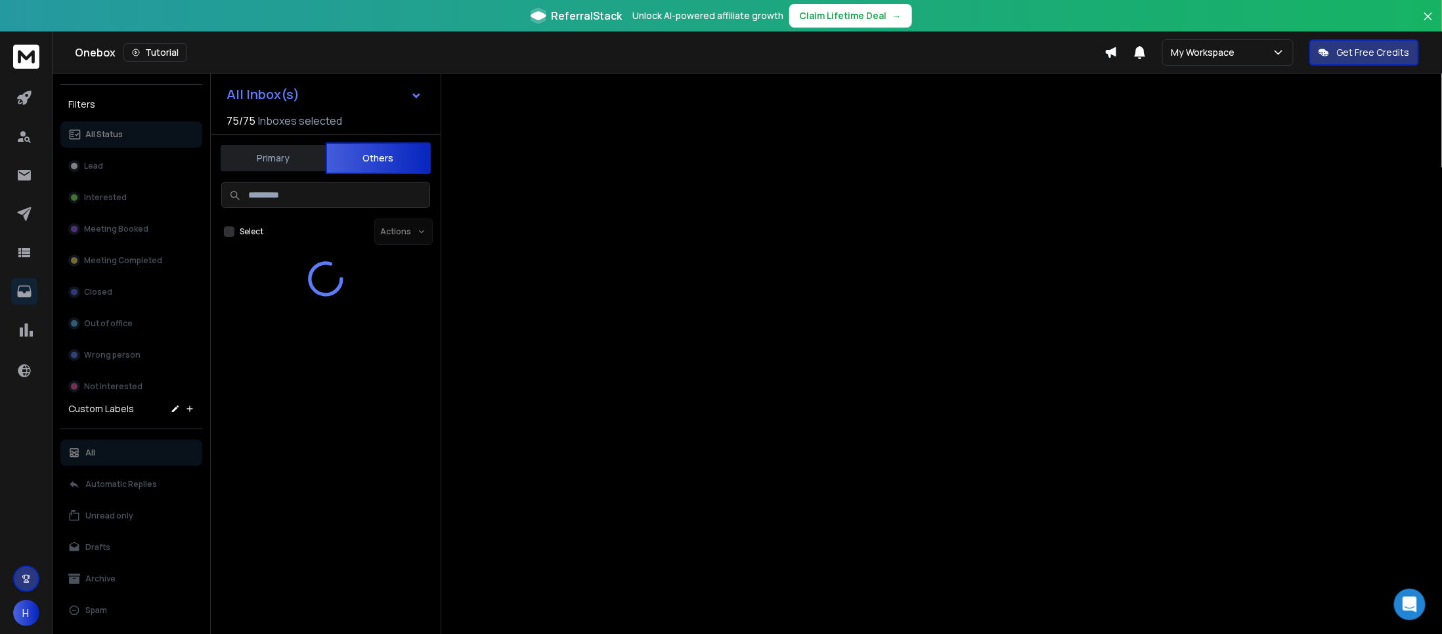
click at [369, 163] on button "Others" at bounding box center [378, 158] width 105 height 32
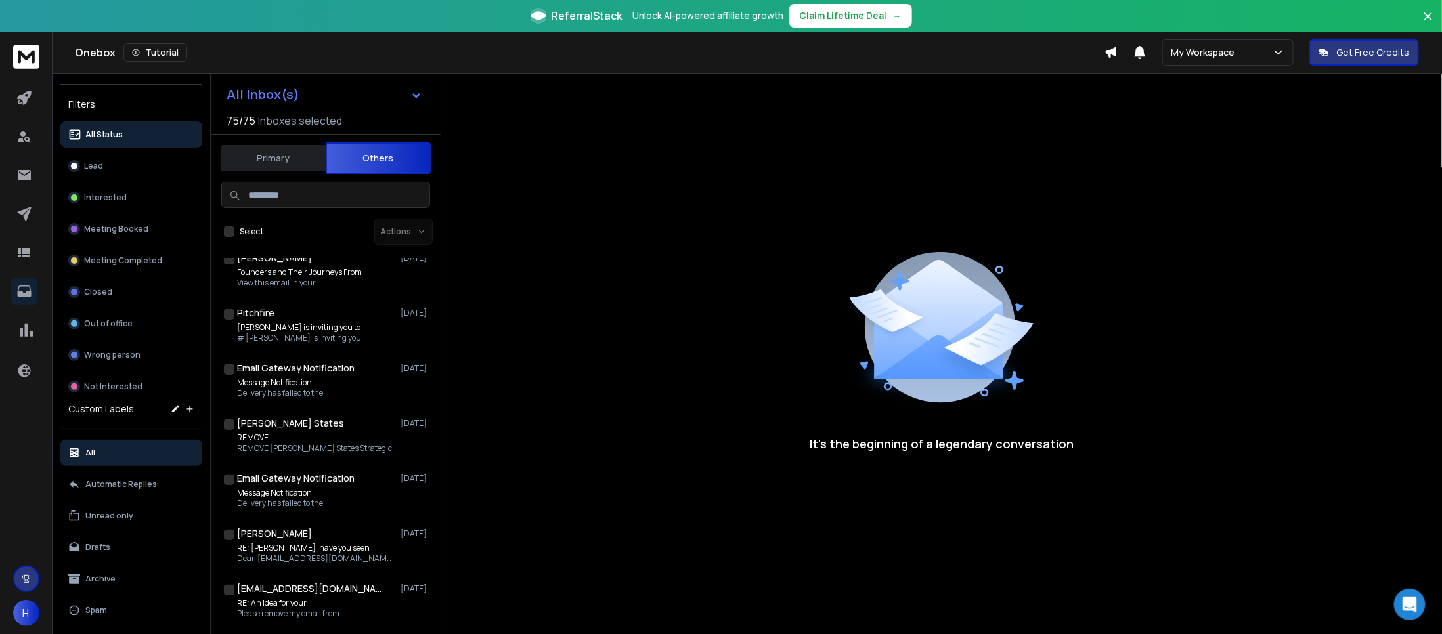
scroll to position [0, 0]
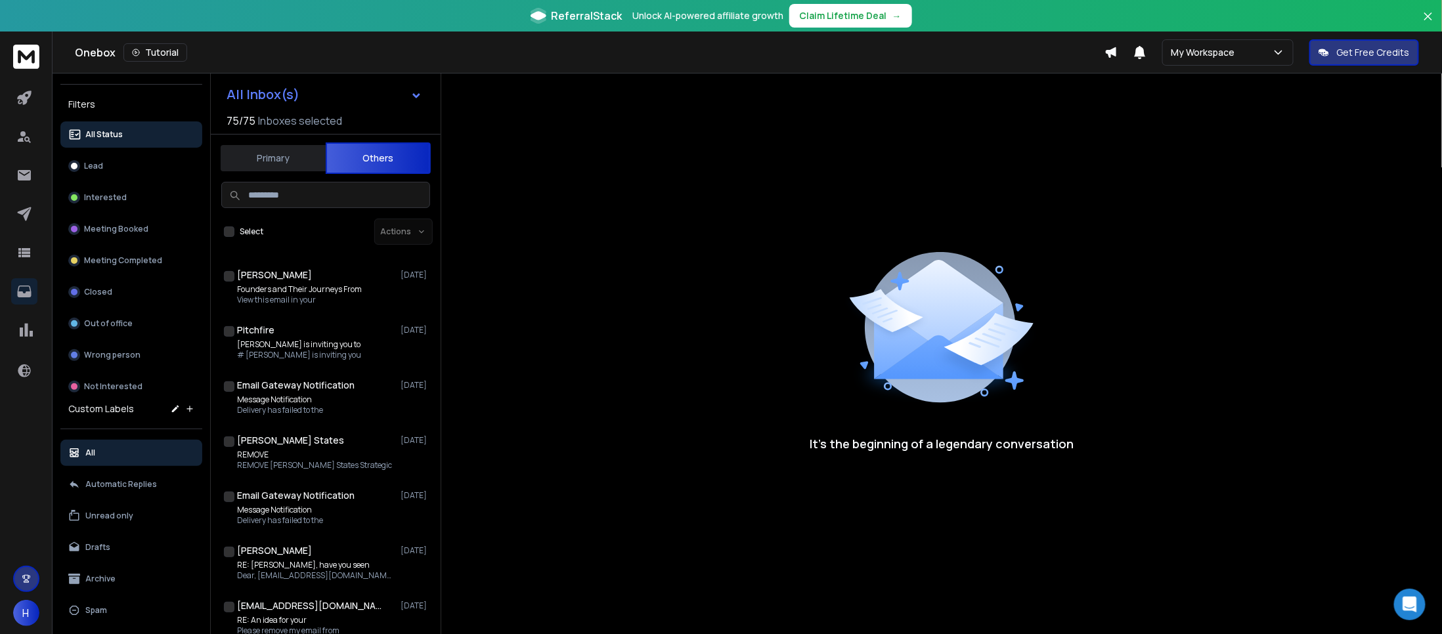
click at [280, 156] on button "Primary" at bounding box center [273, 158] width 105 height 29
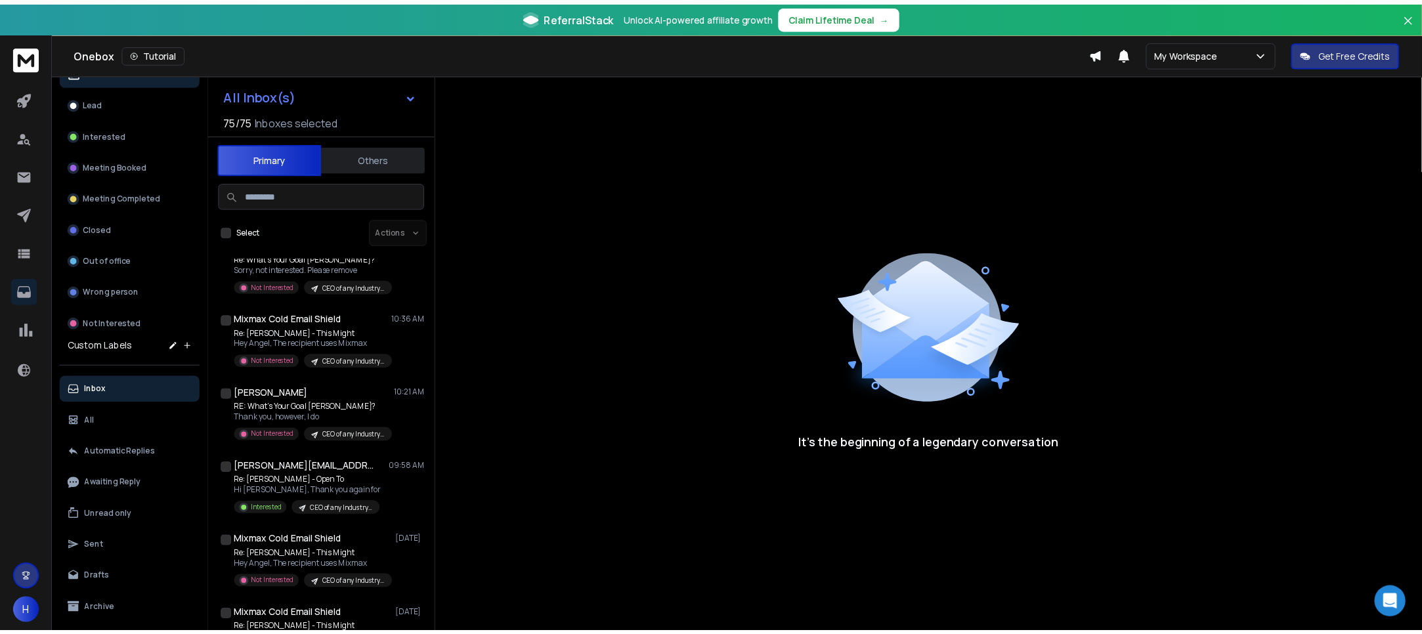
scroll to position [131, 0]
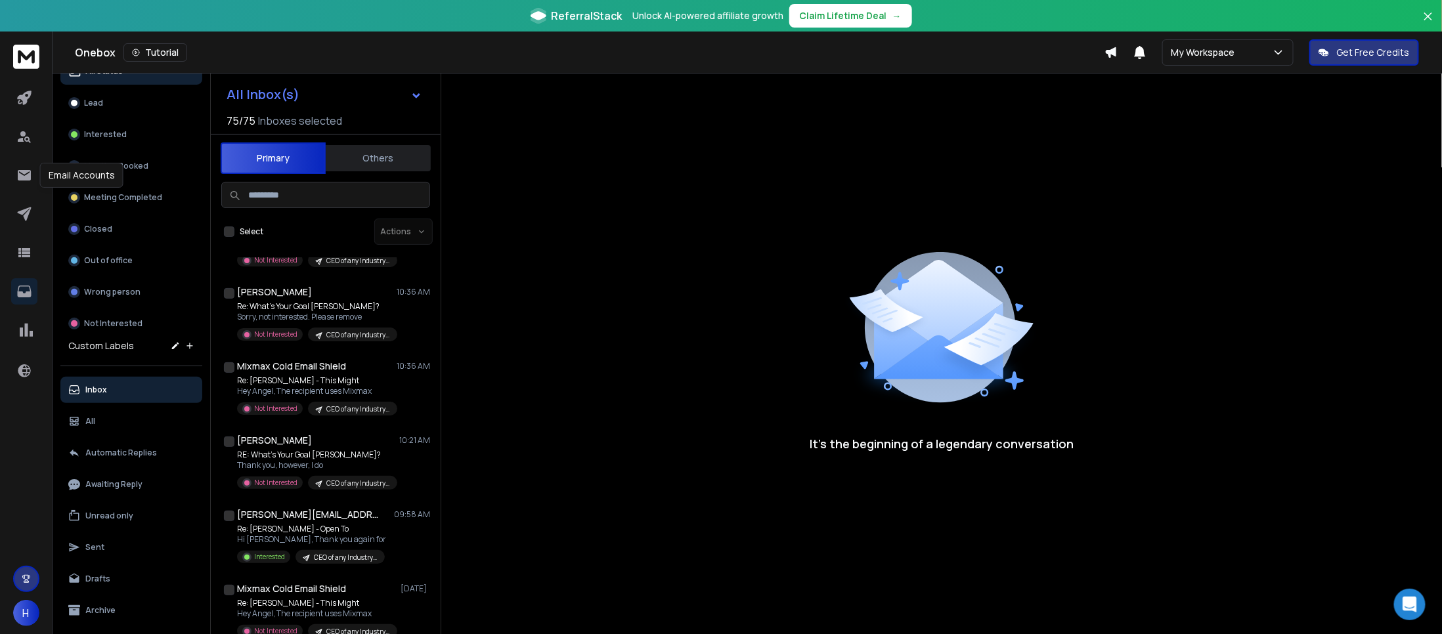
click at [37, 171] on div at bounding box center [26, 177] width 30 height 31
click at [22, 177] on icon at bounding box center [24, 175] width 13 height 11
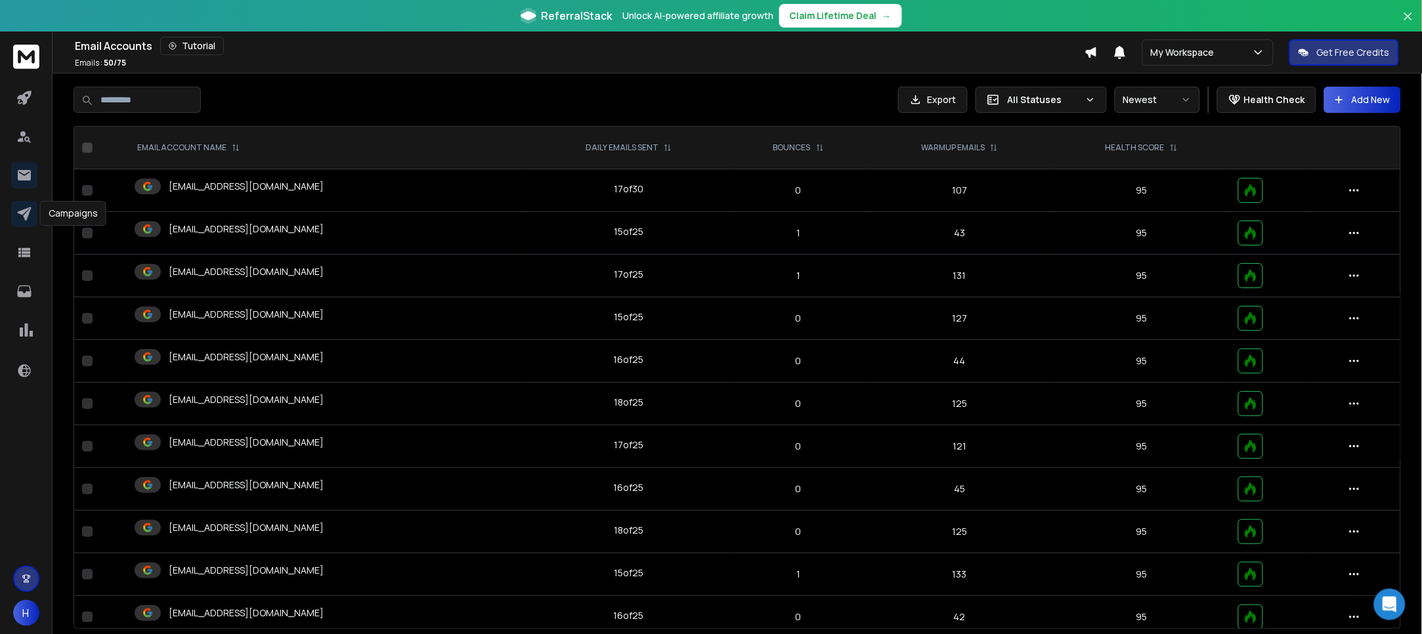
click at [16, 210] on icon at bounding box center [24, 214] width 16 height 16
